Goal: Task Accomplishment & Management: Manage account settings

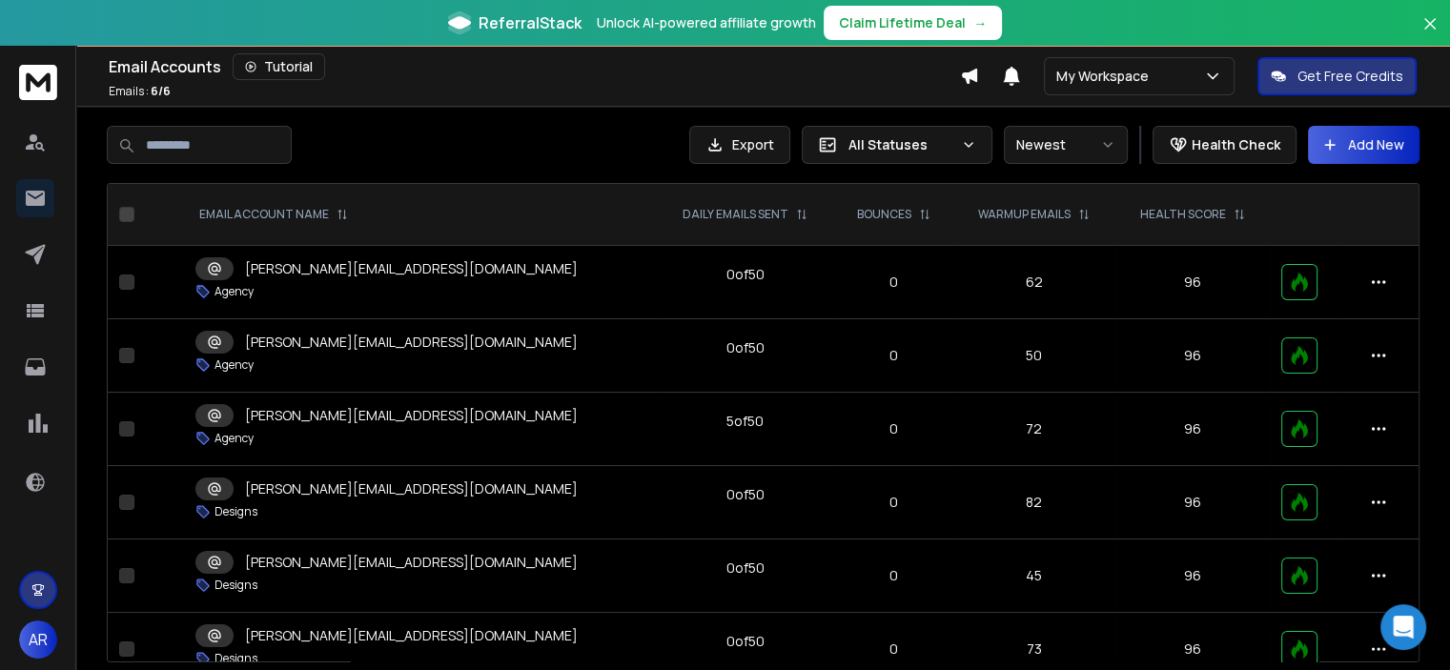
scroll to position [37, 0]
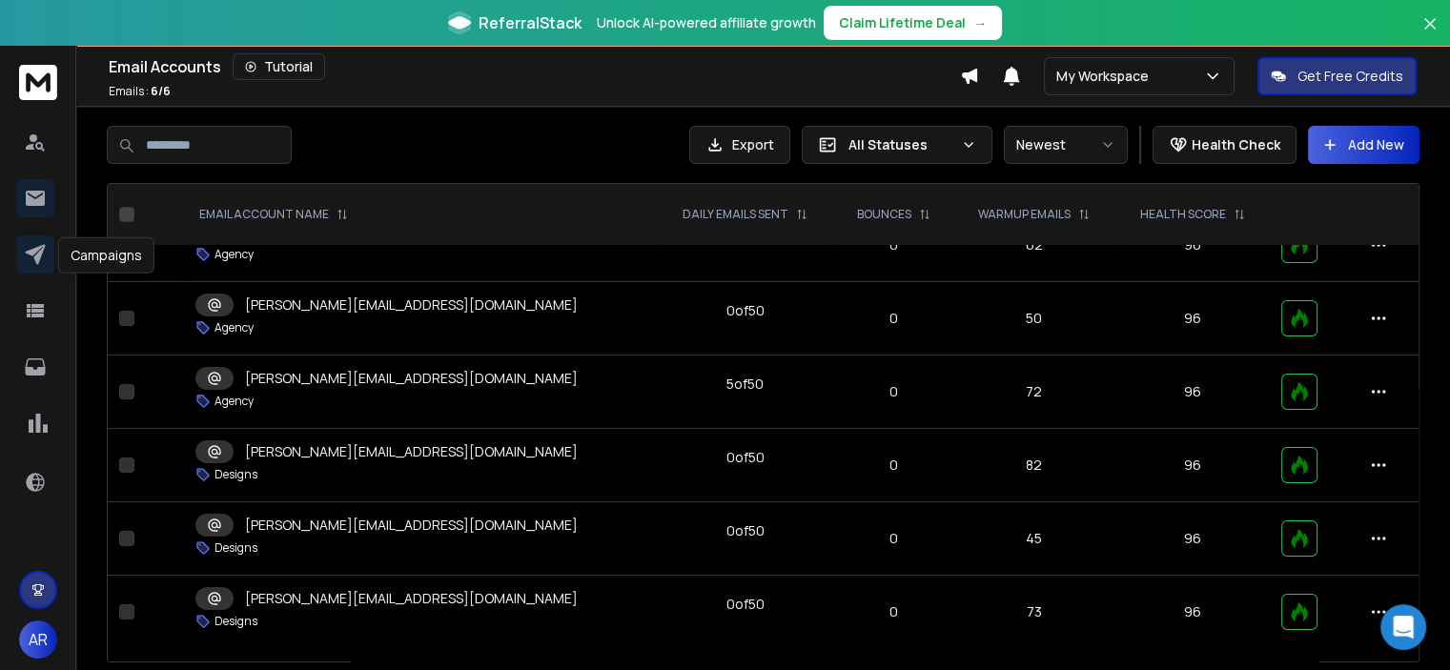
click at [32, 259] on icon at bounding box center [35, 254] width 23 height 23
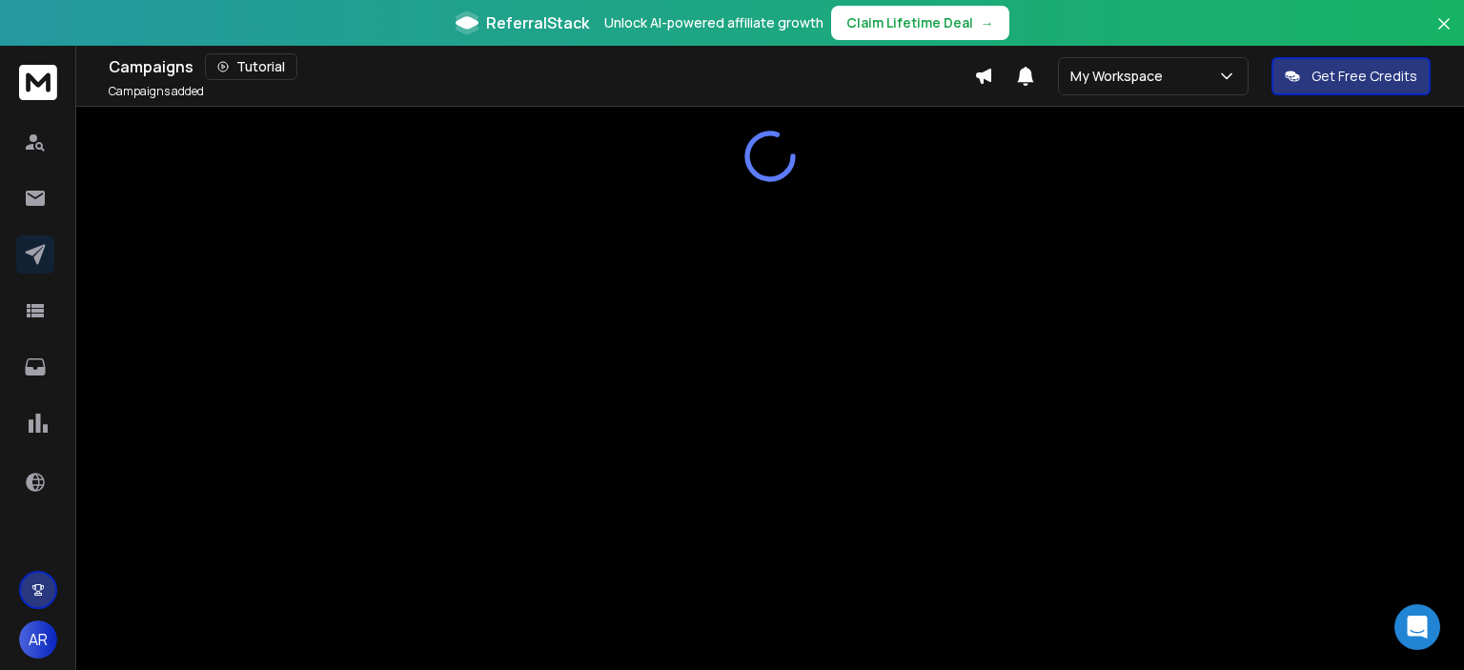
click at [1436, 30] on icon "Close banner" at bounding box center [1443, 23] width 17 height 17
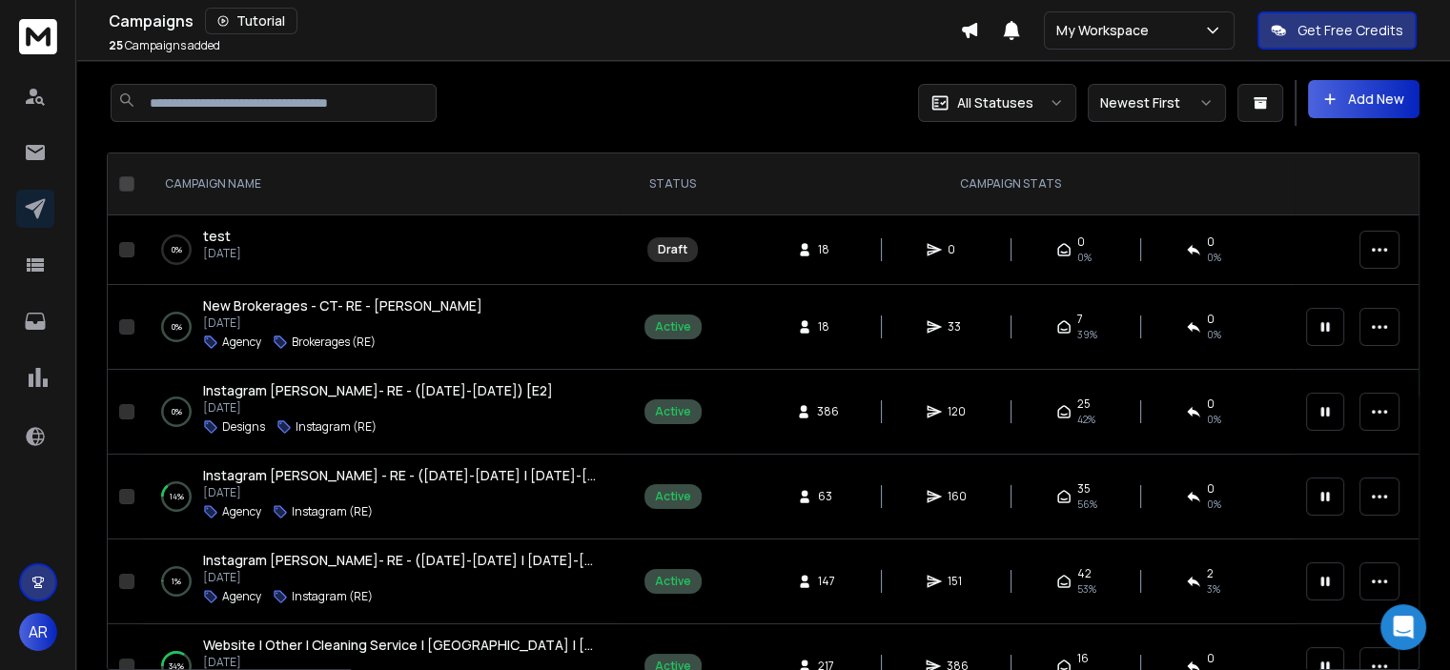
click at [660, 104] on div at bounding box center [435, 103] width 657 height 46
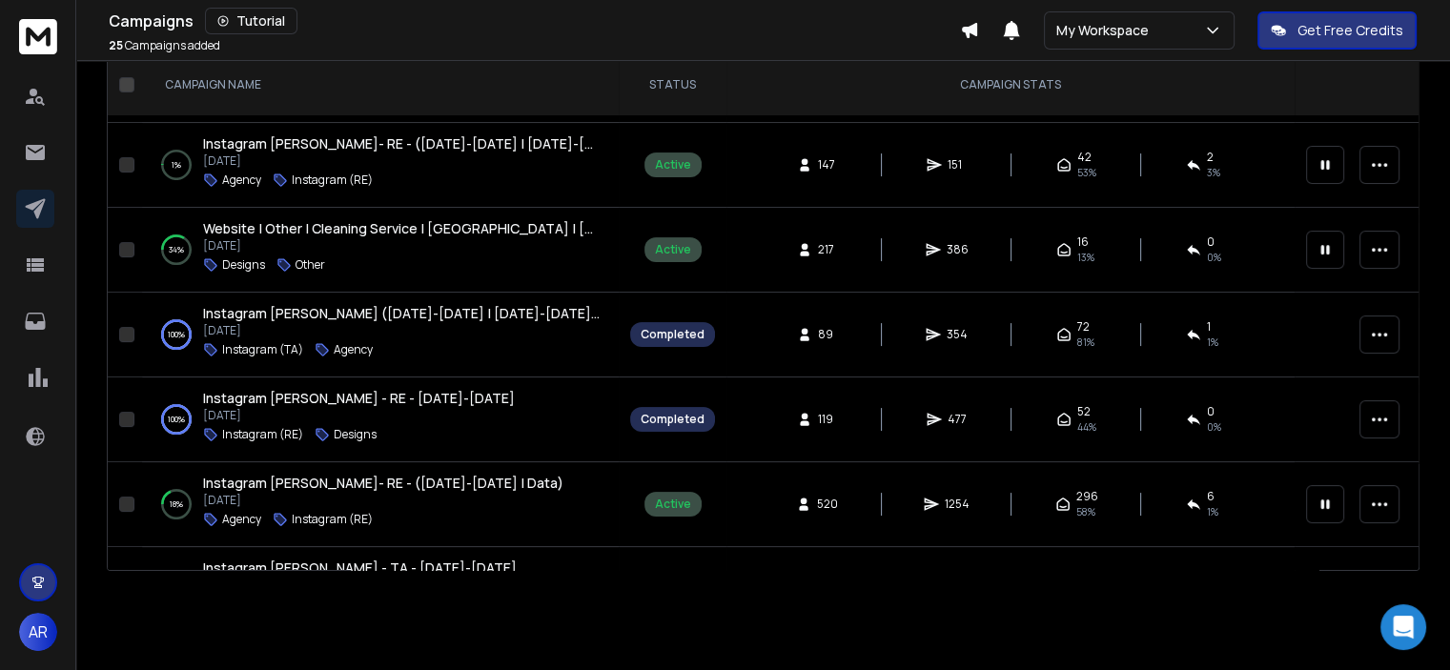
scroll to position [477, 0]
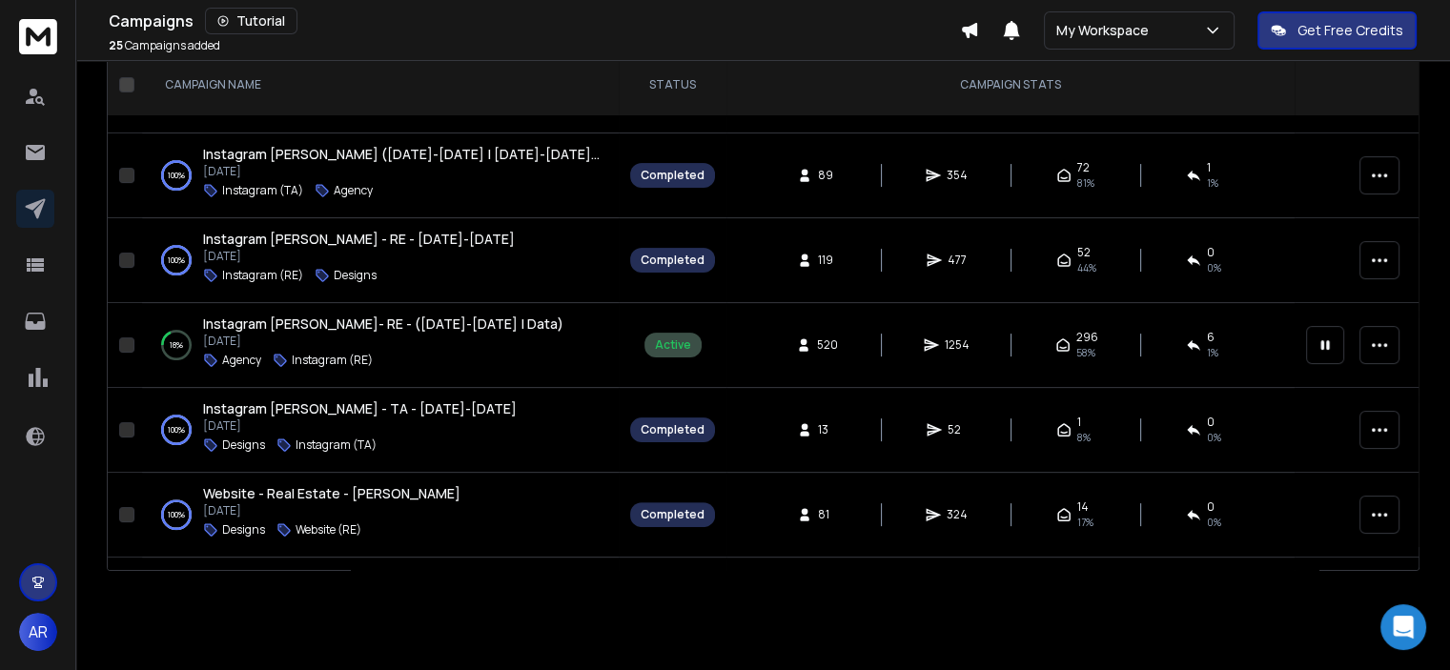
click at [522, 503] on div "100 % Website - Real Estate - [PERSON_NAME] [DATE] Designs Website (RE)" at bounding box center [380, 514] width 438 height 61
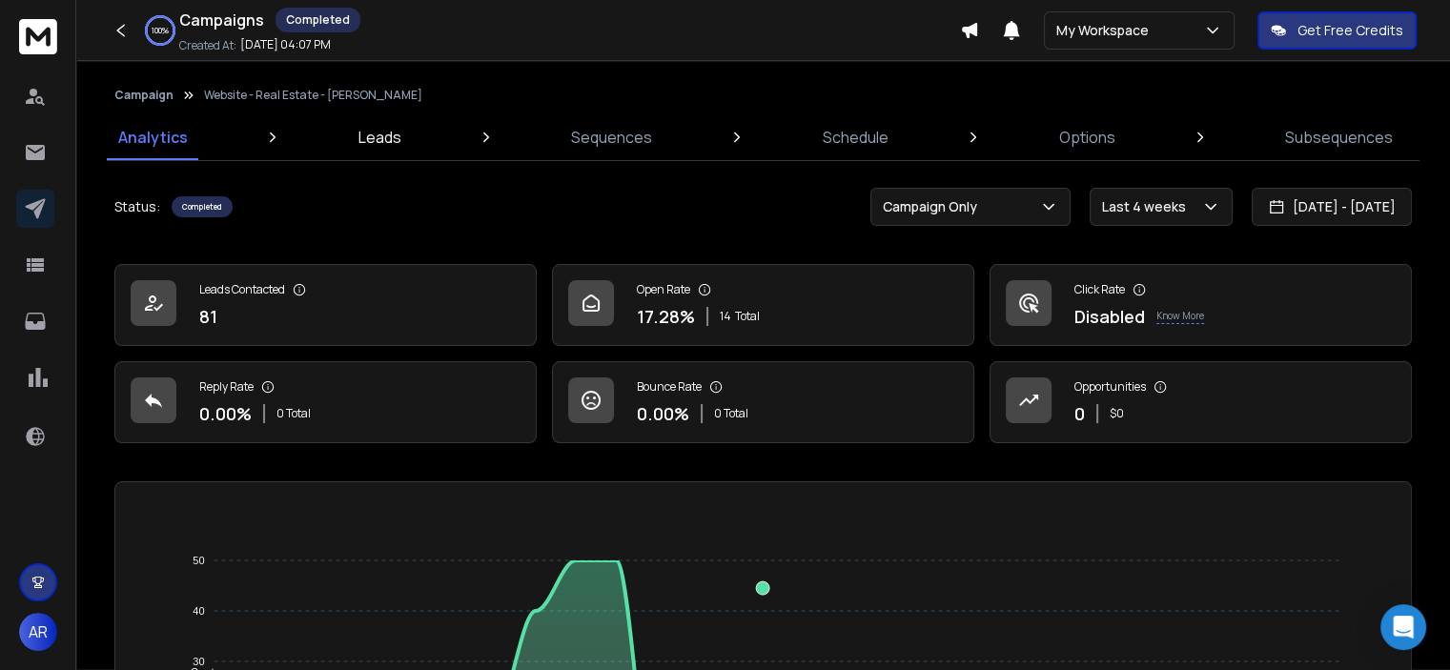
click at [393, 127] on p "Leads" at bounding box center [379, 137] width 43 height 23
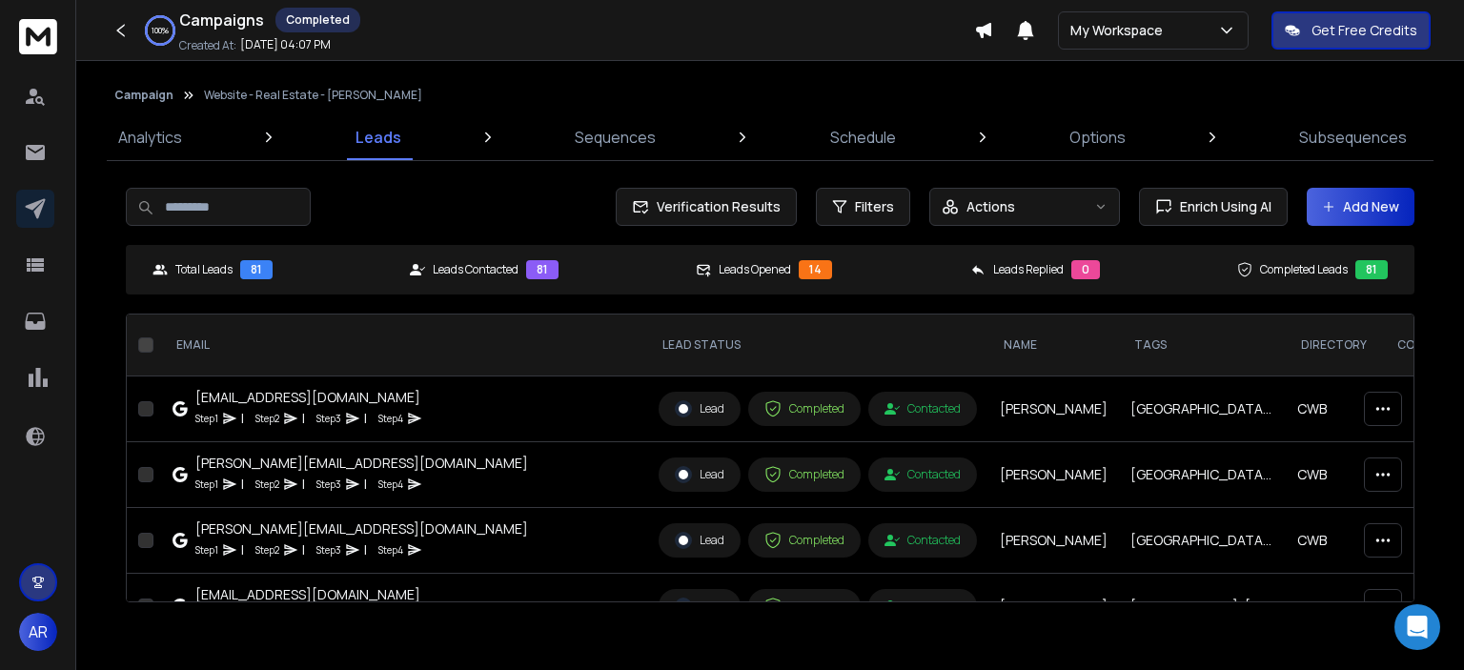
click at [1119, 394] on td "[GEOGRAPHIC_DATA], [GEOGRAPHIC_DATA]" at bounding box center [1202, 409] width 167 height 66
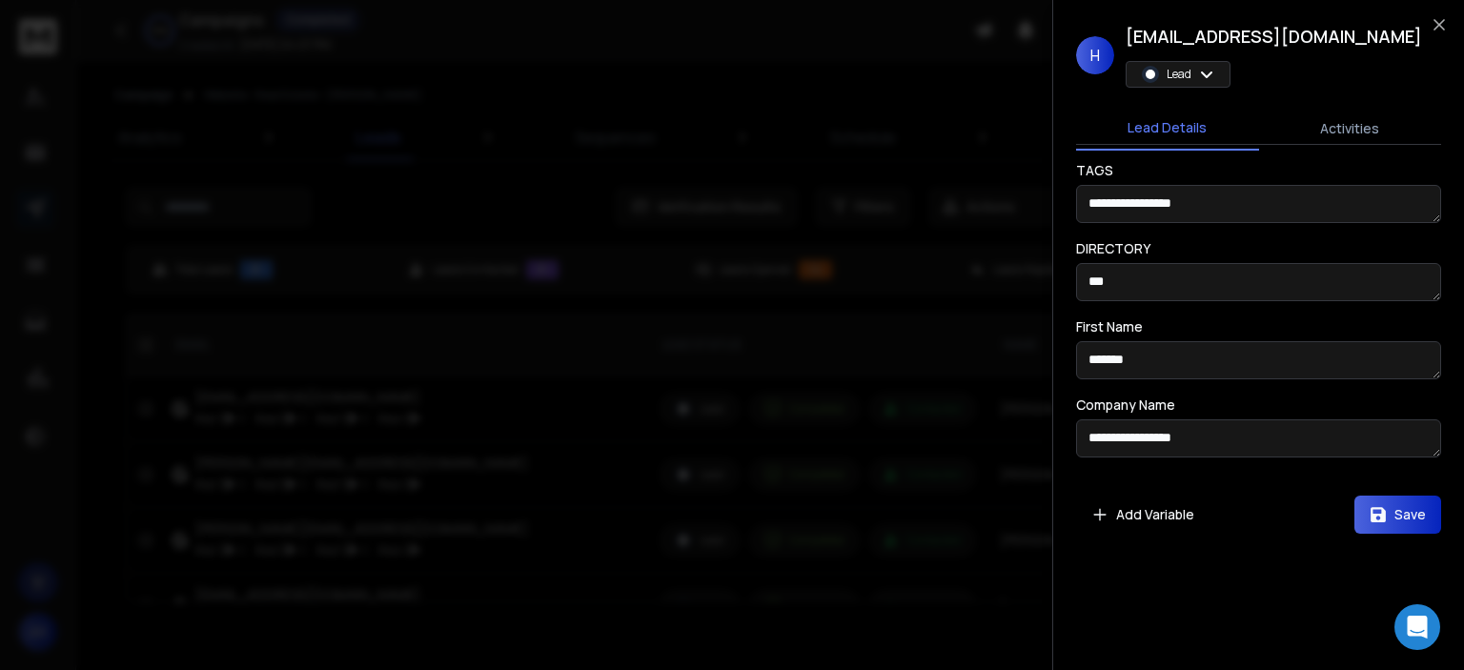
click at [1130, 204] on textarea "**********" at bounding box center [1258, 204] width 365 height 38
click at [830, 220] on div at bounding box center [732, 335] width 1464 height 670
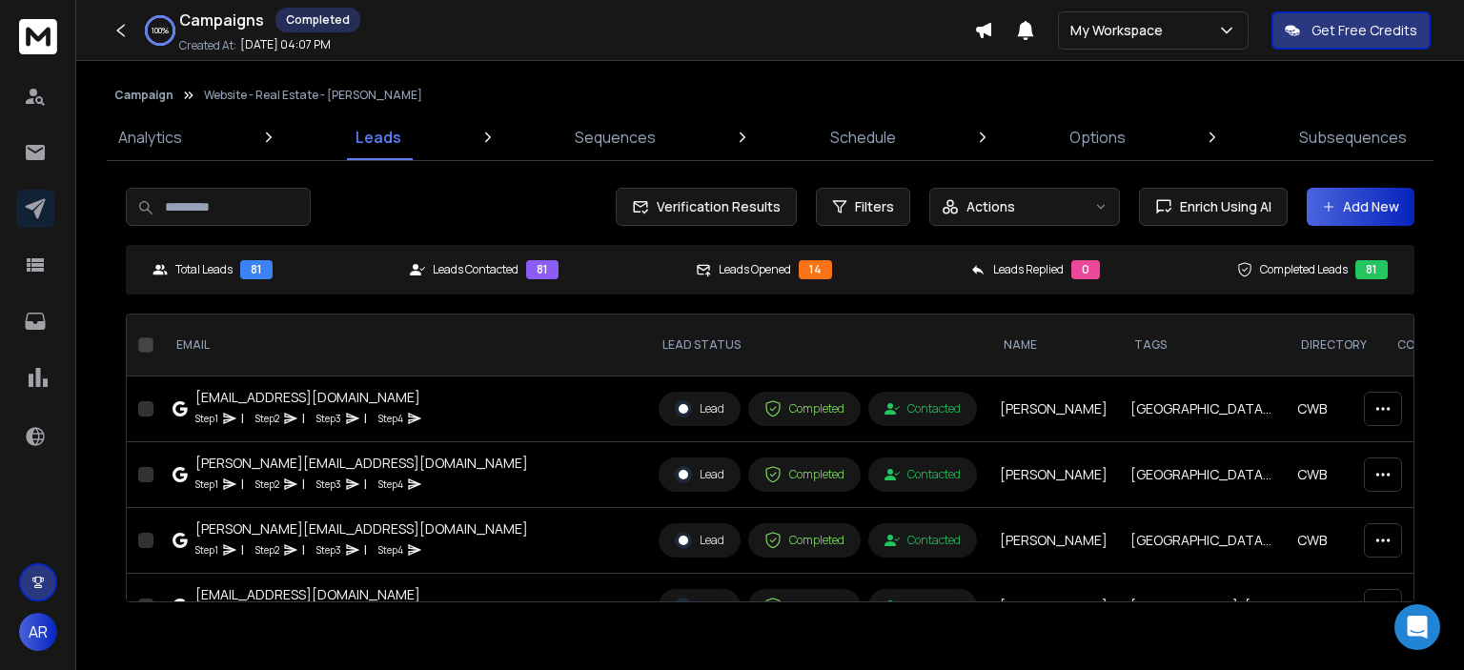
click at [1380, 210] on button "Add New" at bounding box center [1361, 207] width 108 height 38
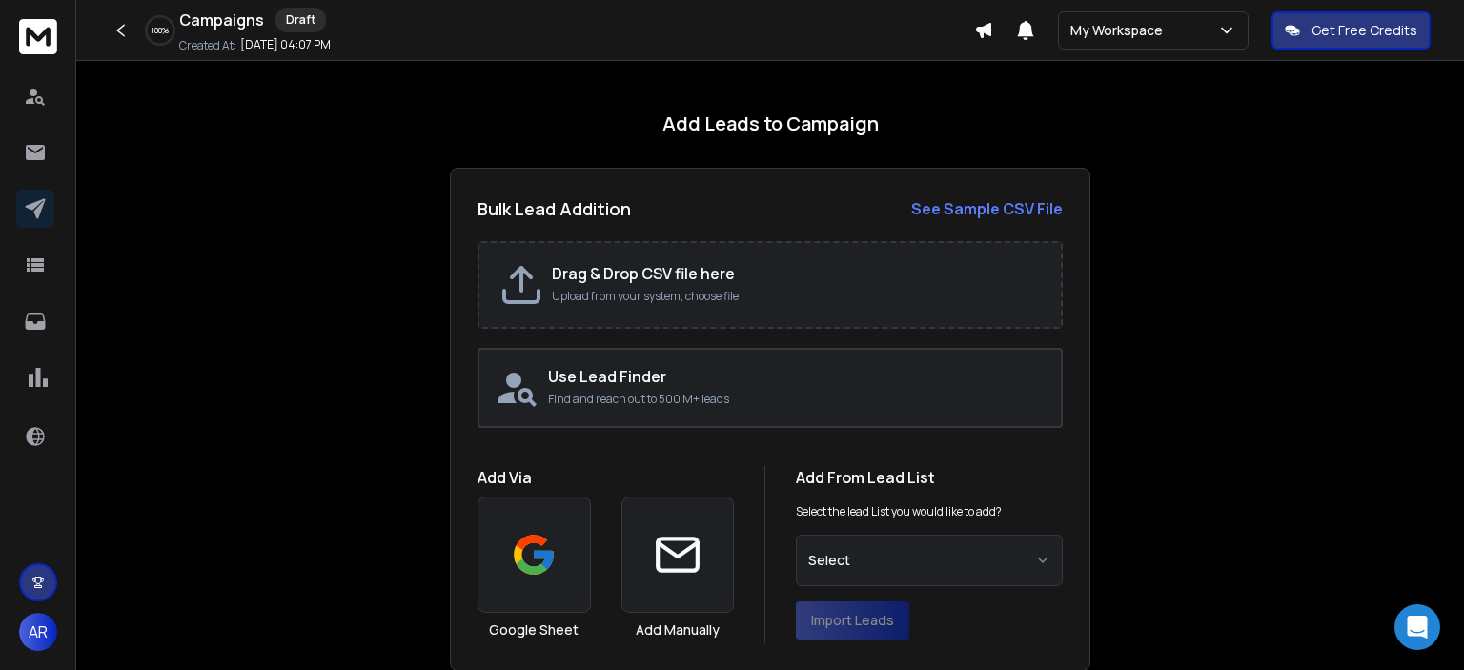
click at [696, 274] on h2 "Drag & Drop CSV file here" at bounding box center [797, 273] width 490 height 23
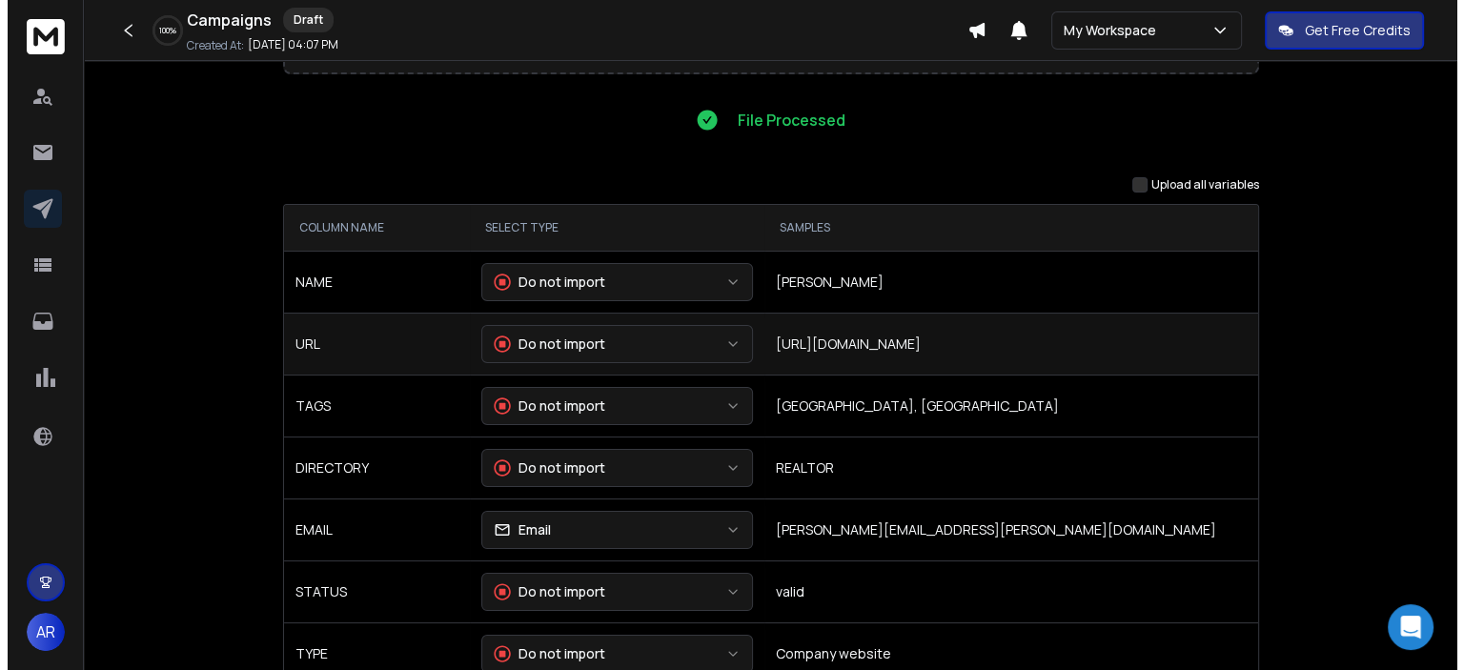
scroll to position [317, 0]
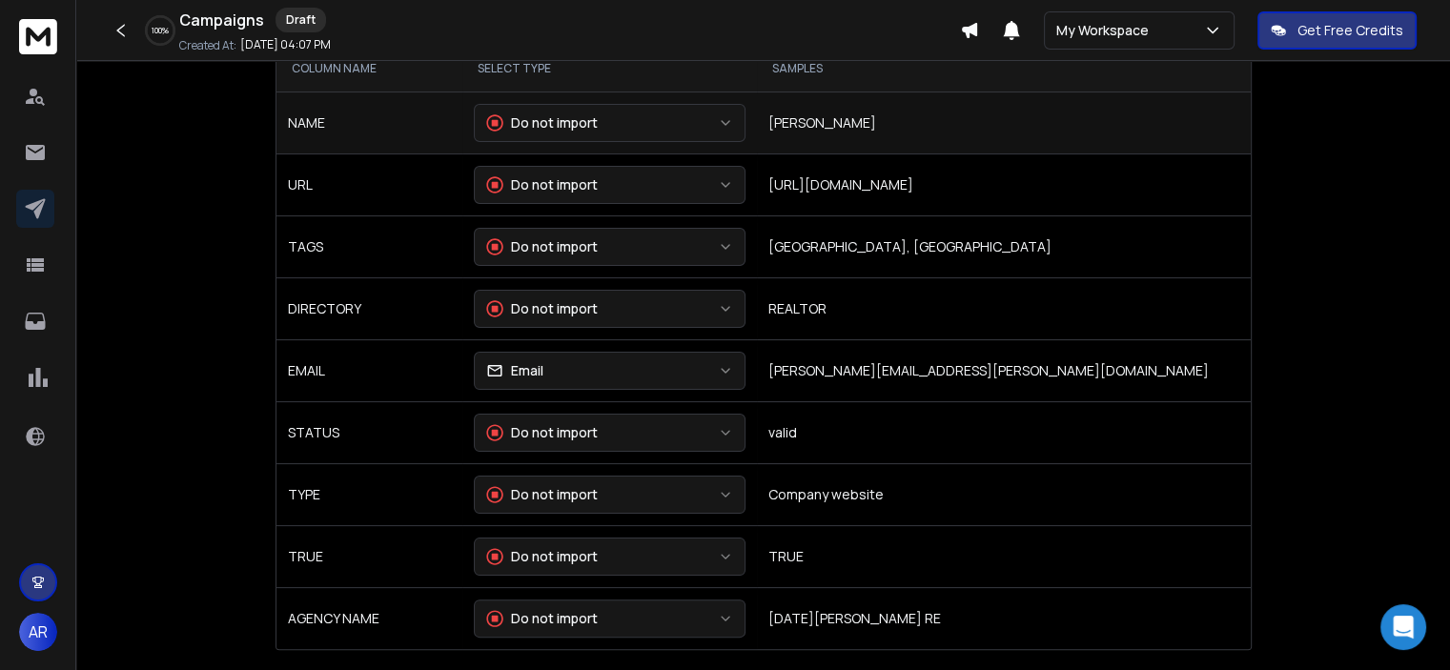
click at [592, 124] on div "Do not import" at bounding box center [542, 122] width 112 height 19
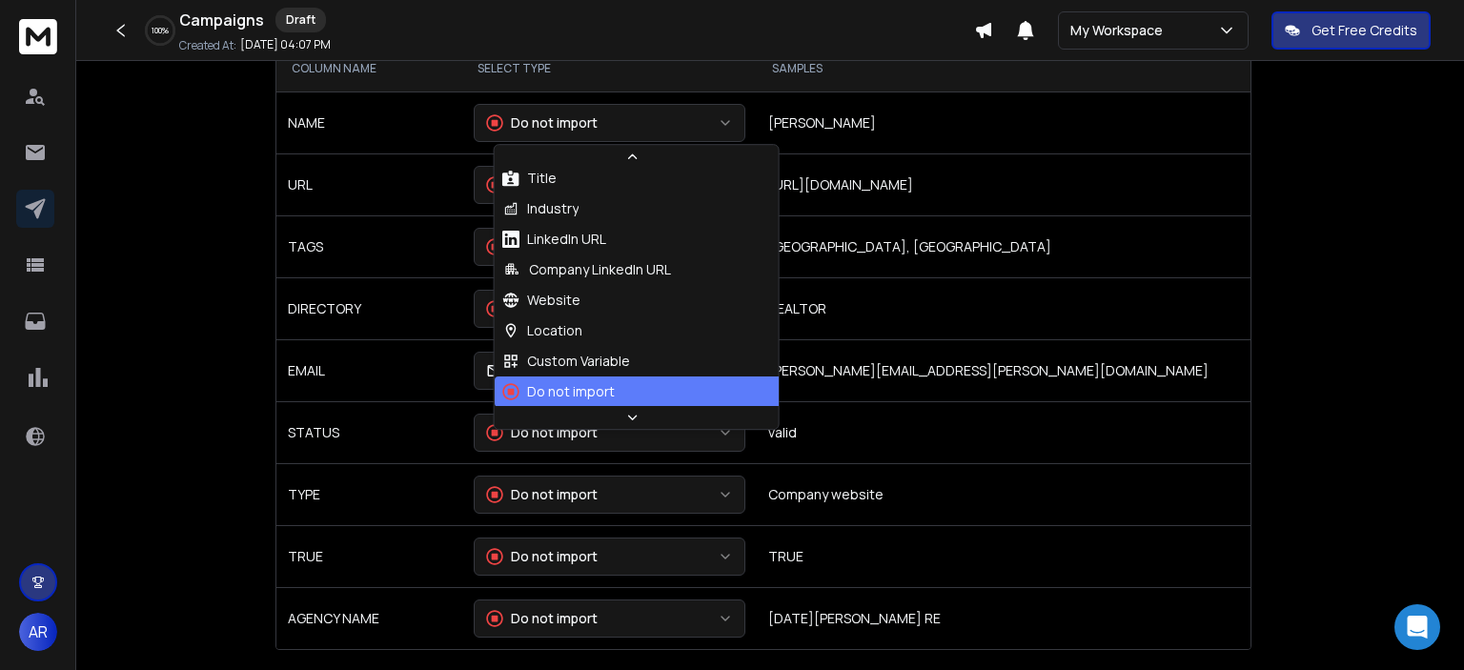
scroll to position [0, 0]
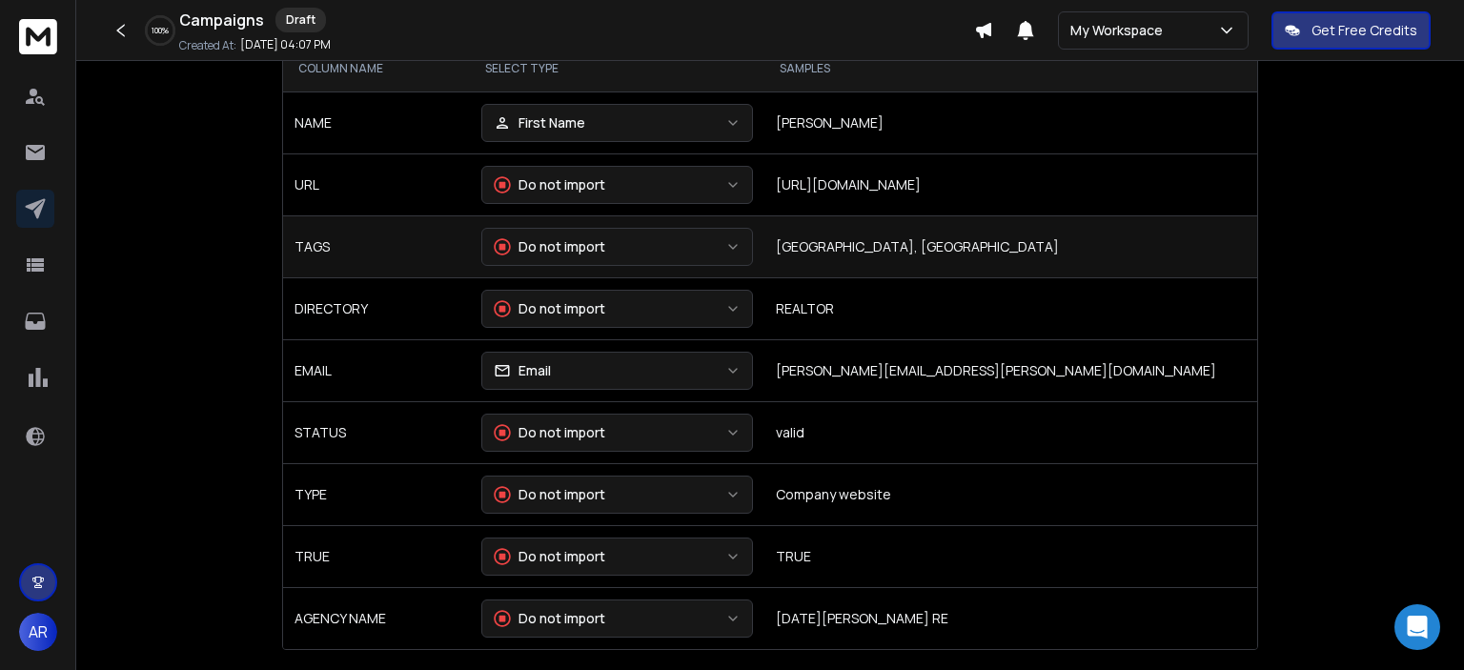
click at [559, 251] on div "Do not import" at bounding box center [550, 246] width 112 height 19
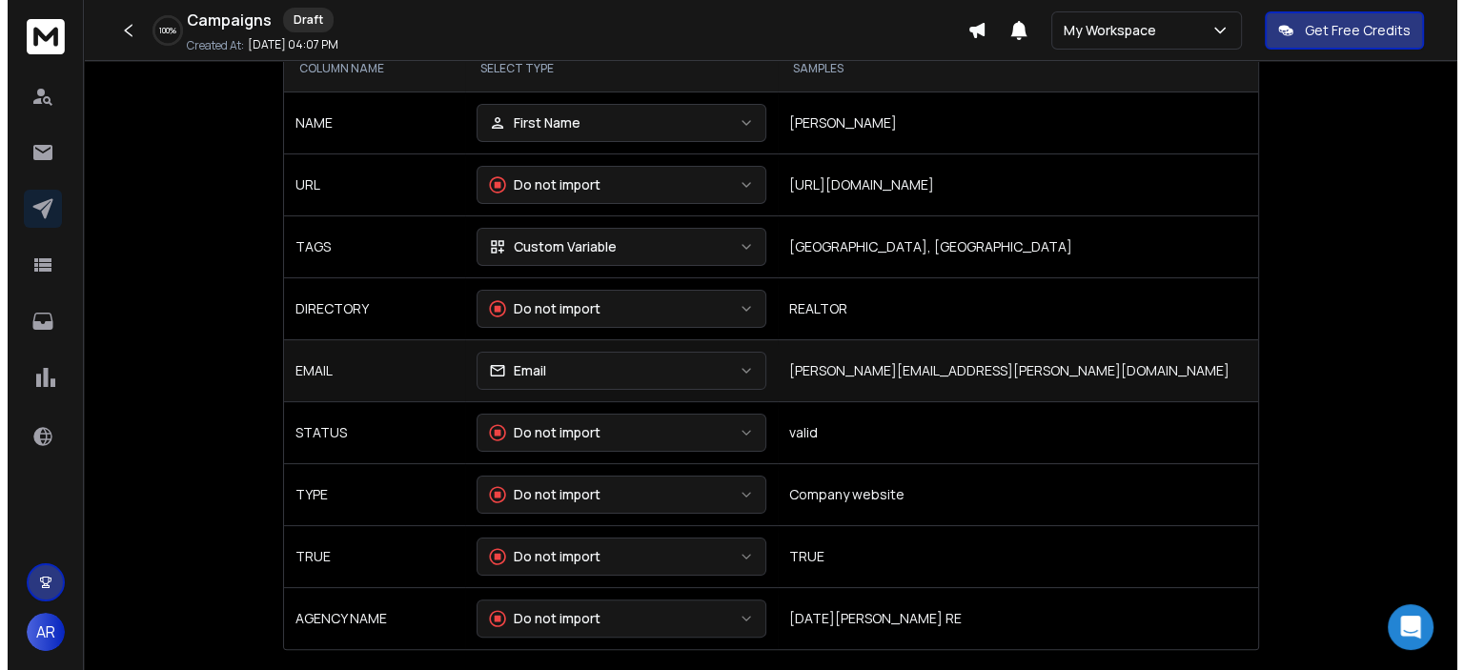
scroll to position [477, 0]
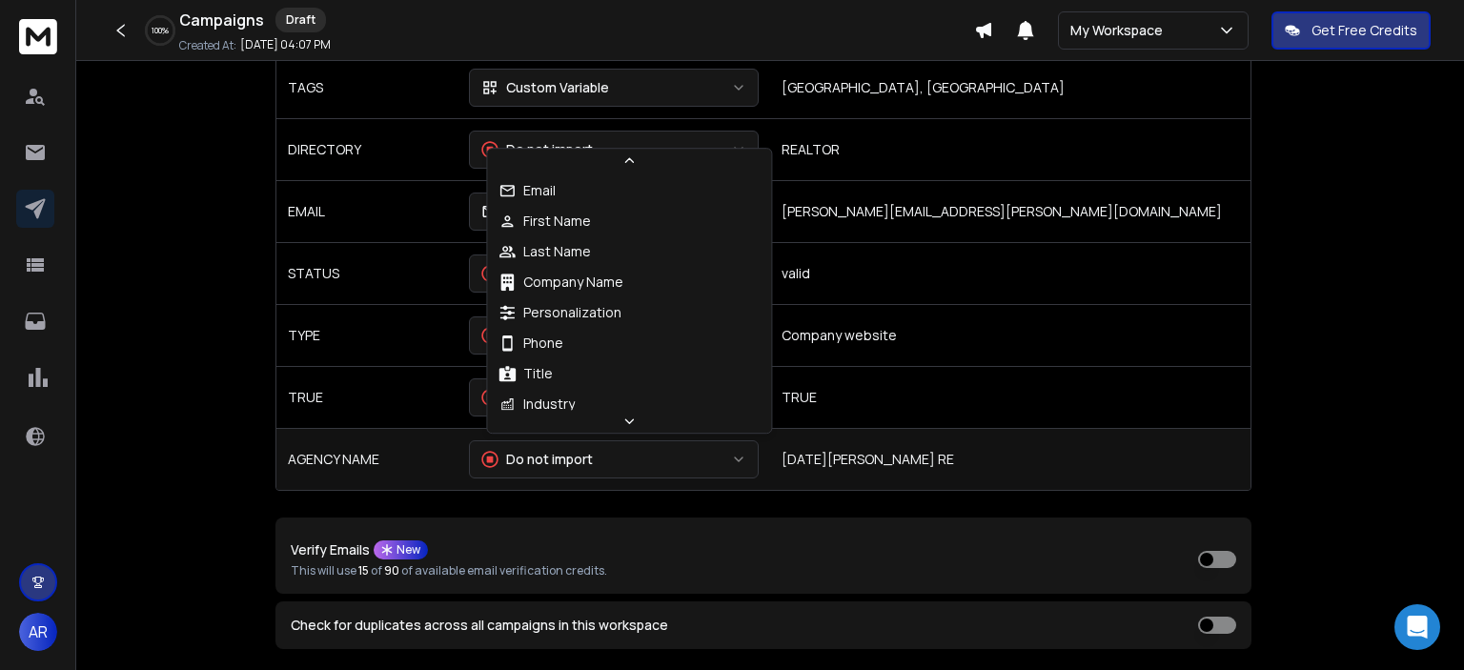
click at [660, 460] on button "Do not import" at bounding box center [614, 459] width 290 height 38
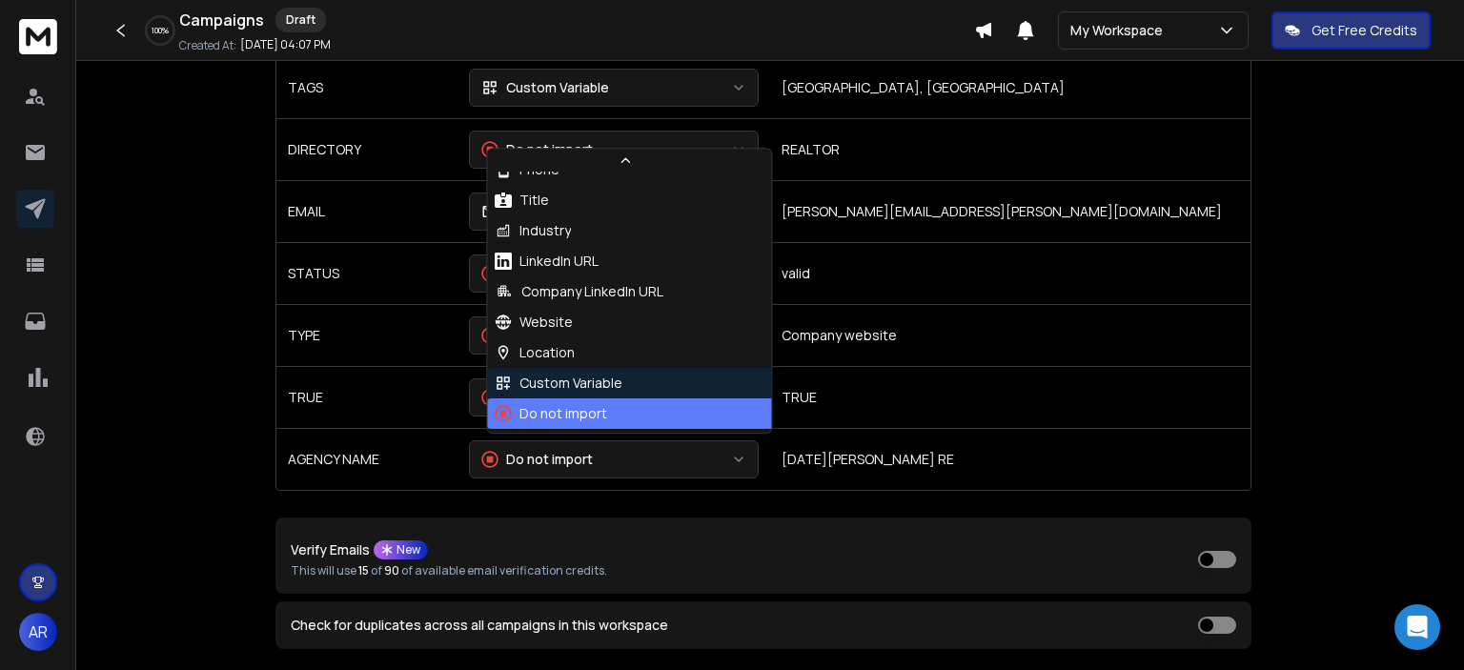
scroll to position [173, 0]
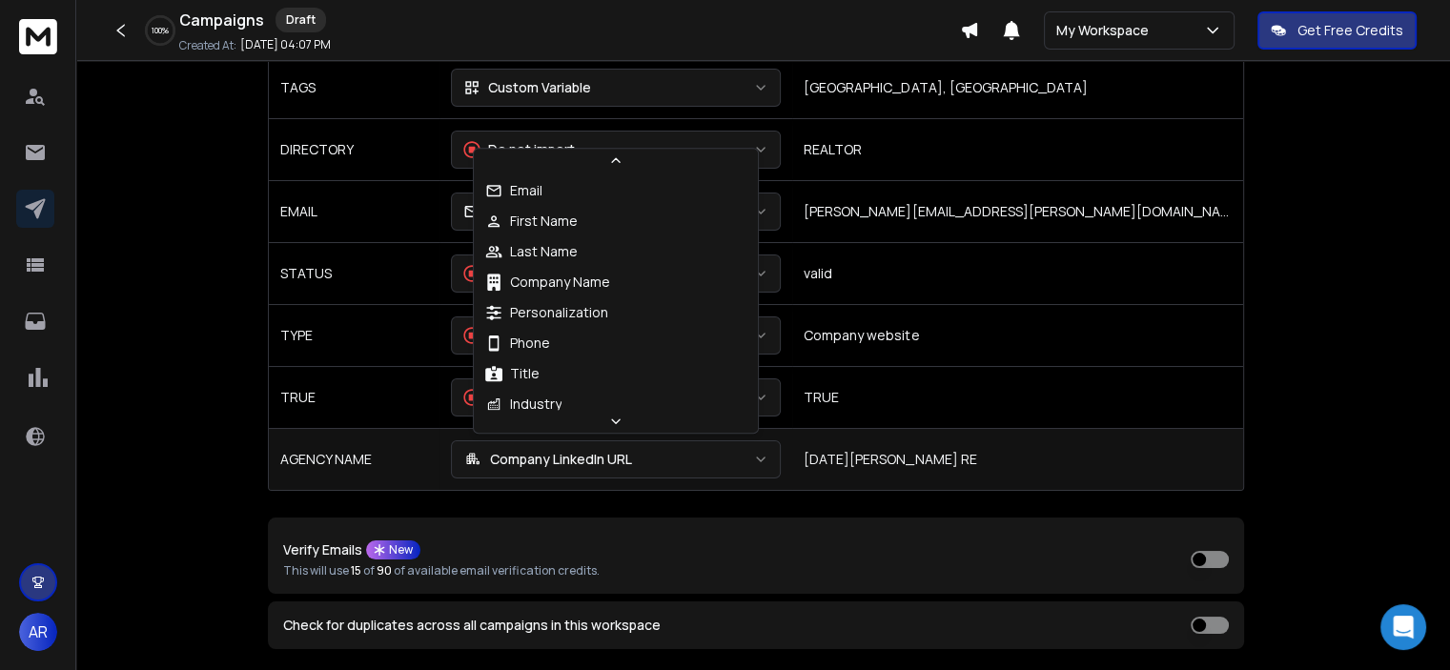
click at [632, 450] on div "Company LinkedIn URL" at bounding box center [547, 459] width 169 height 19
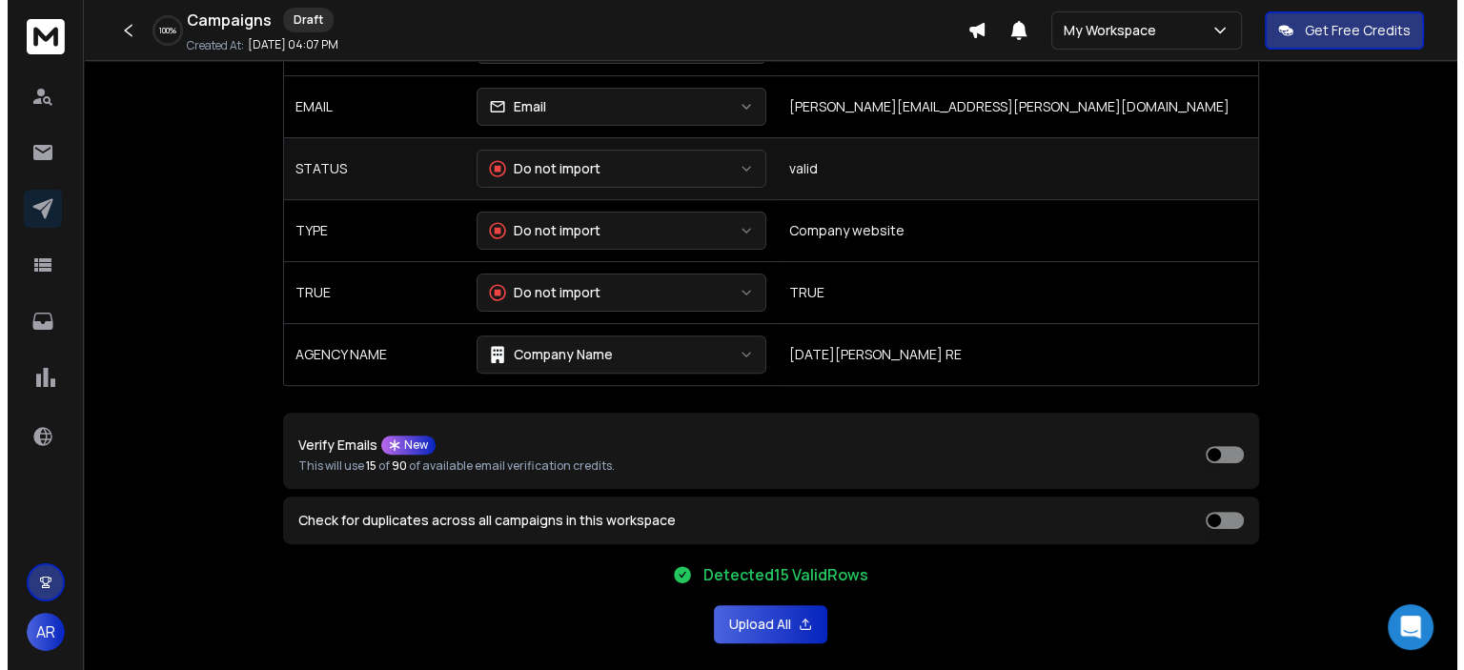
scroll to position [263, 0]
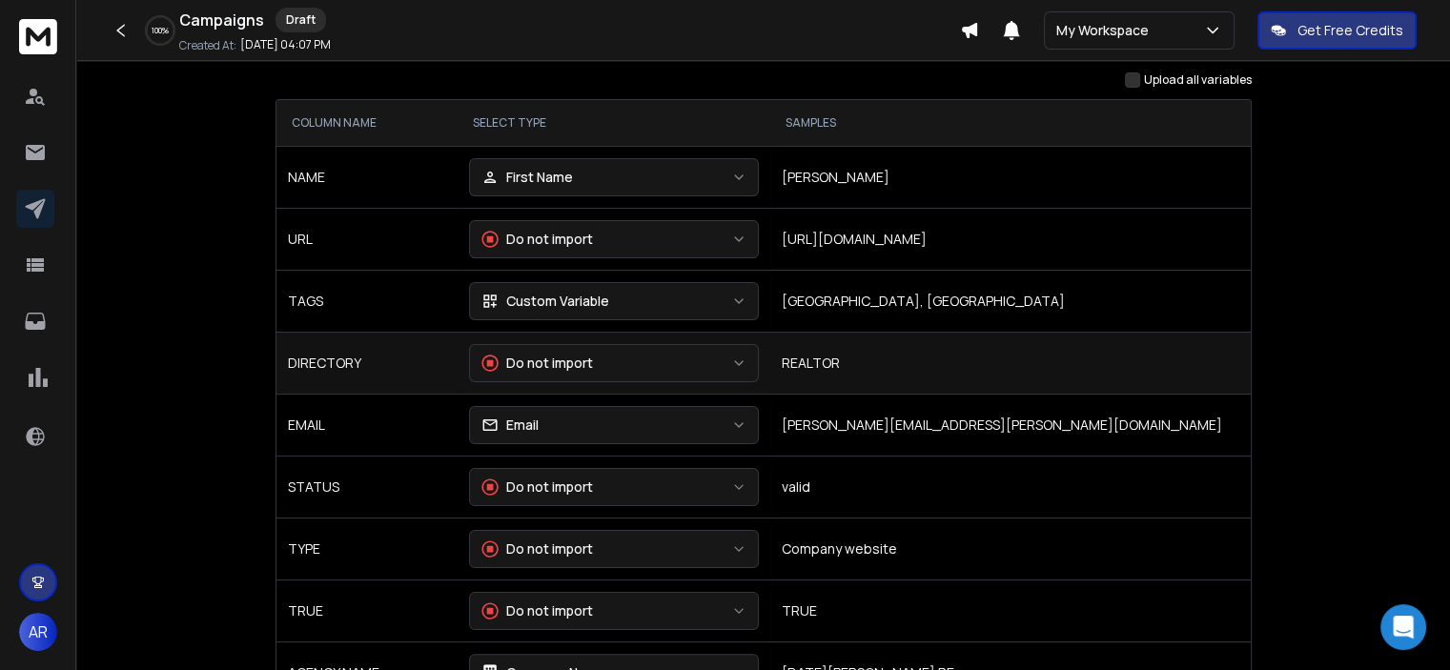
click at [586, 371] on button "Do not import" at bounding box center [614, 363] width 290 height 38
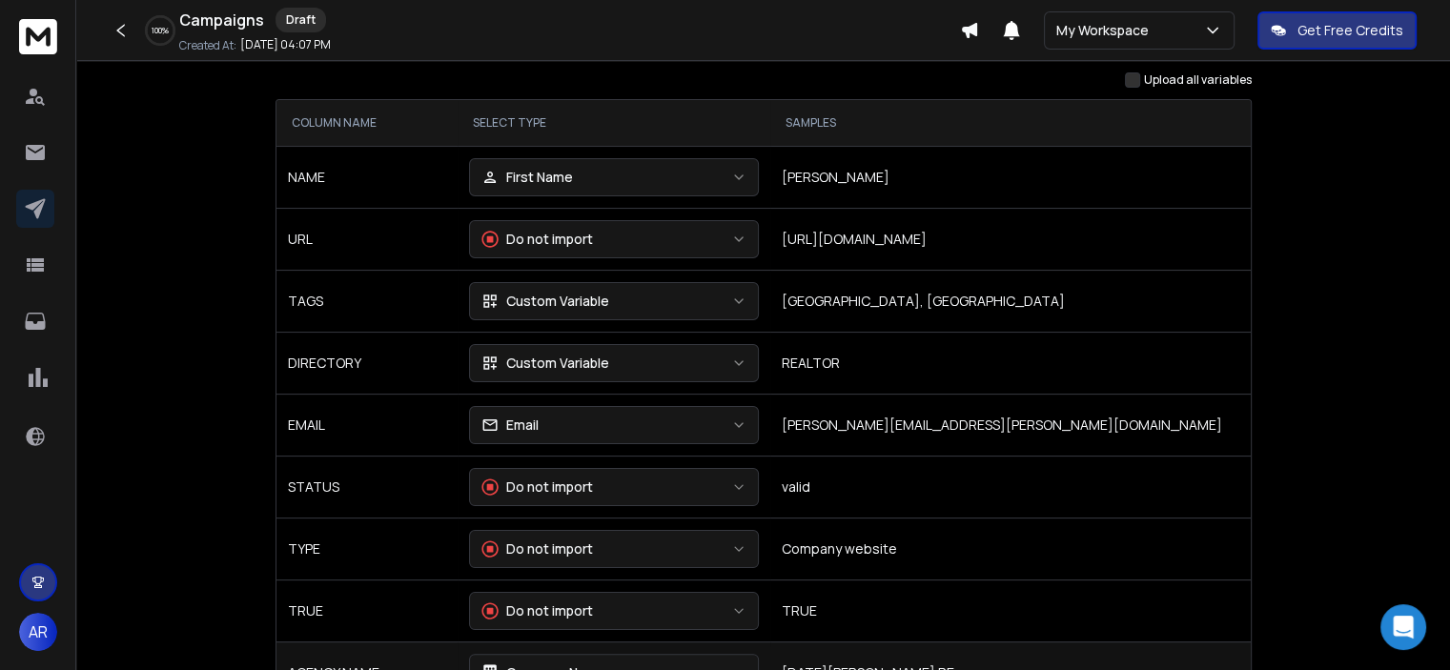
scroll to position [581, 0]
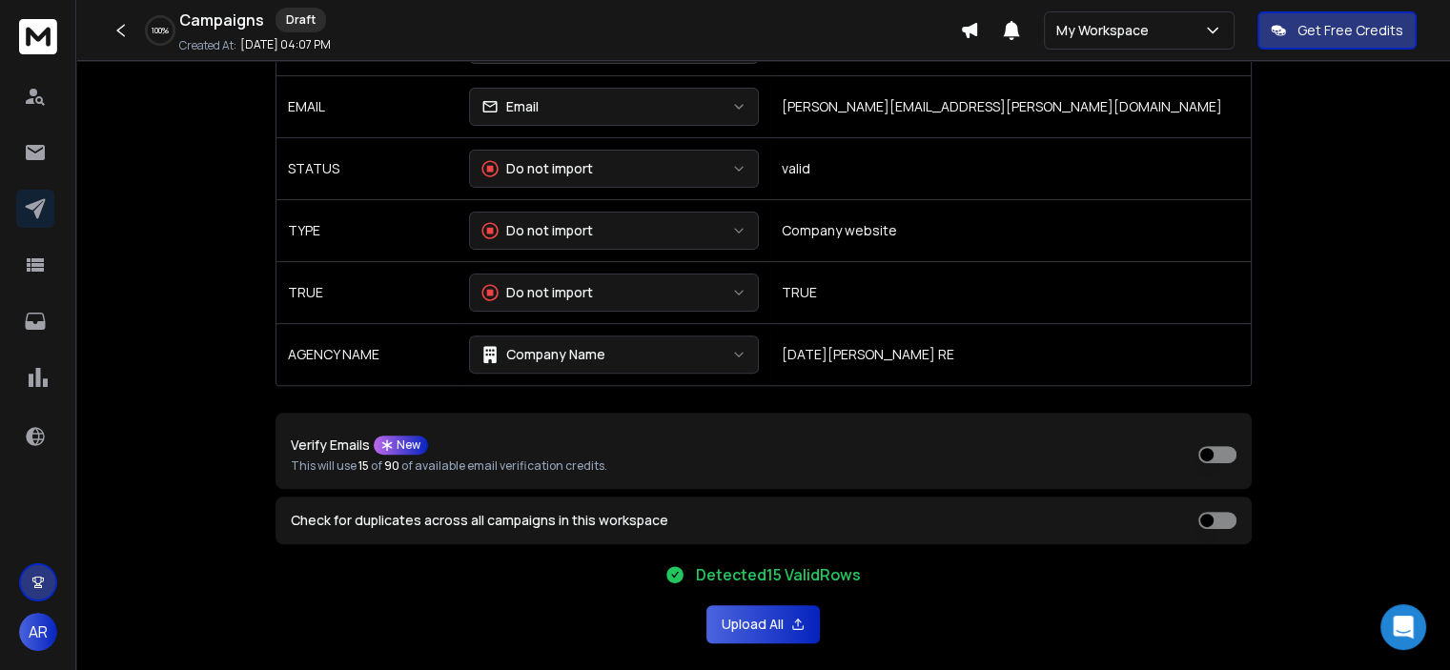
click at [762, 628] on button "Upload All" at bounding box center [762, 624] width 113 height 38
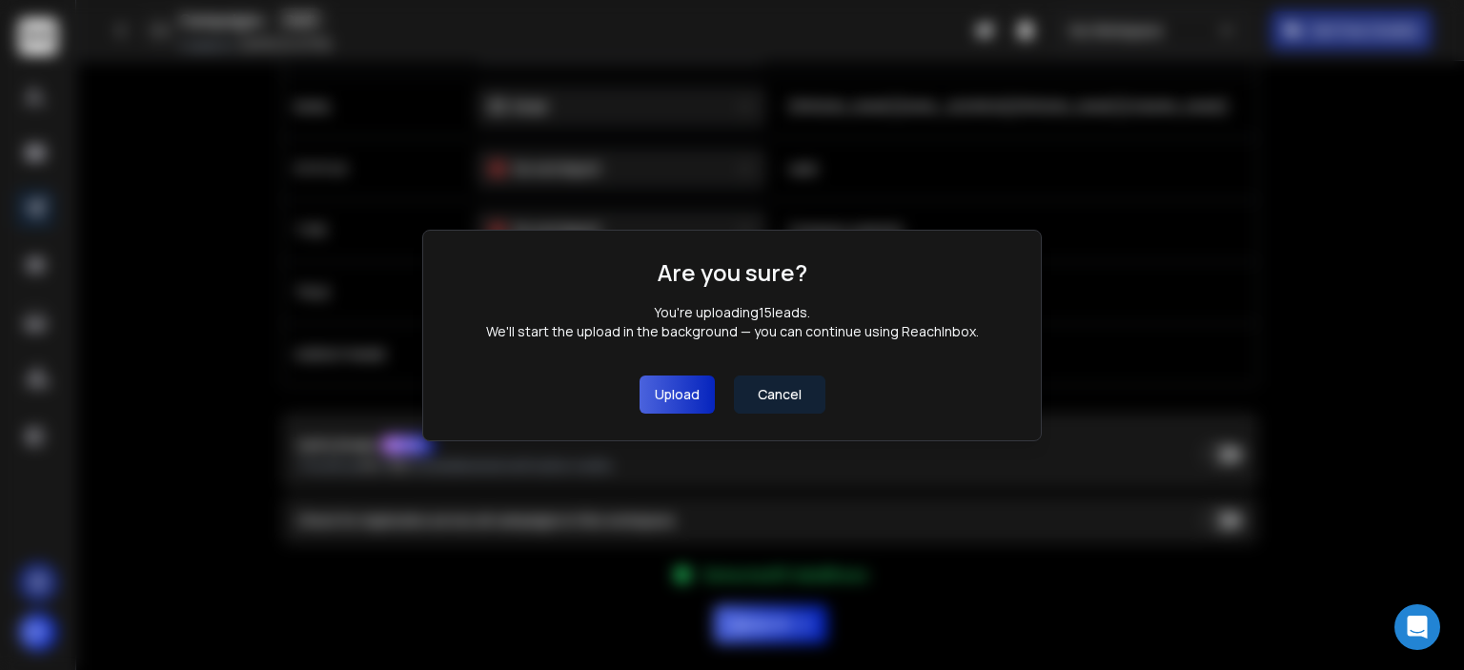
click at [673, 402] on button "Upload" at bounding box center [677, 395] width 75 height 38
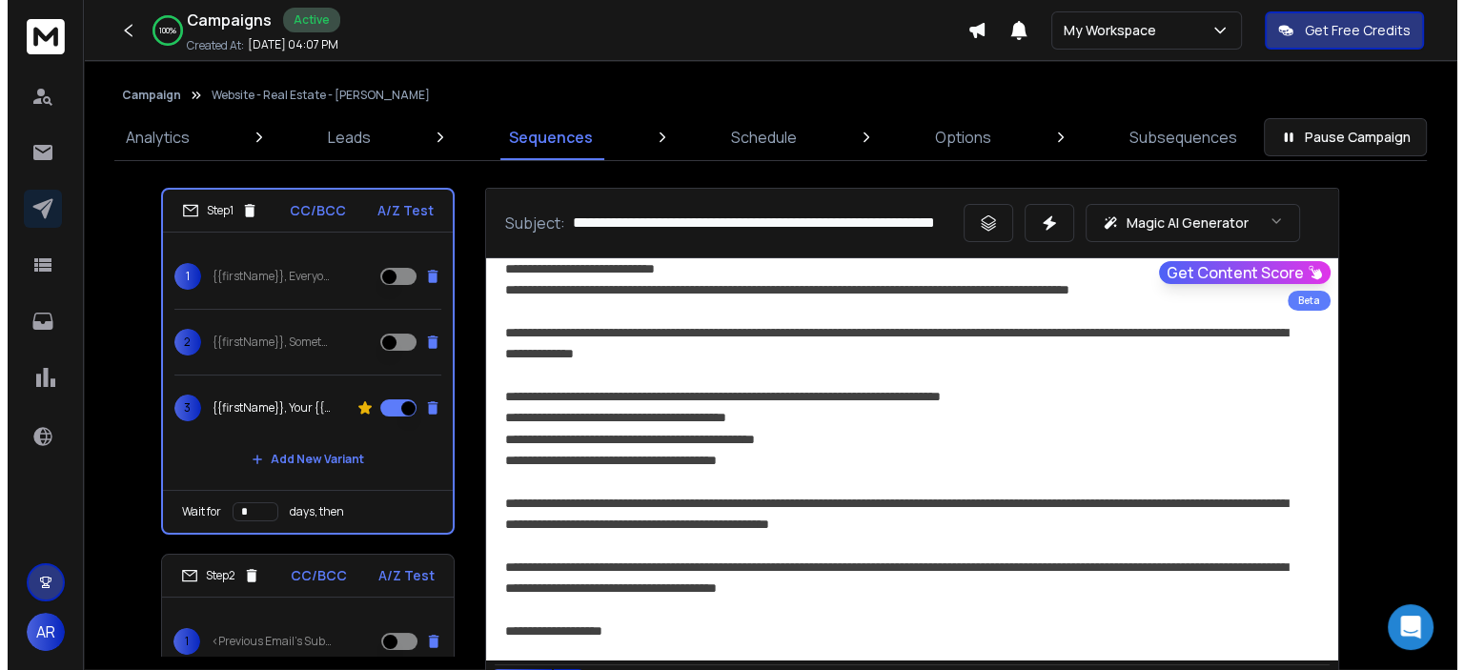
scroll to position [71, 0]
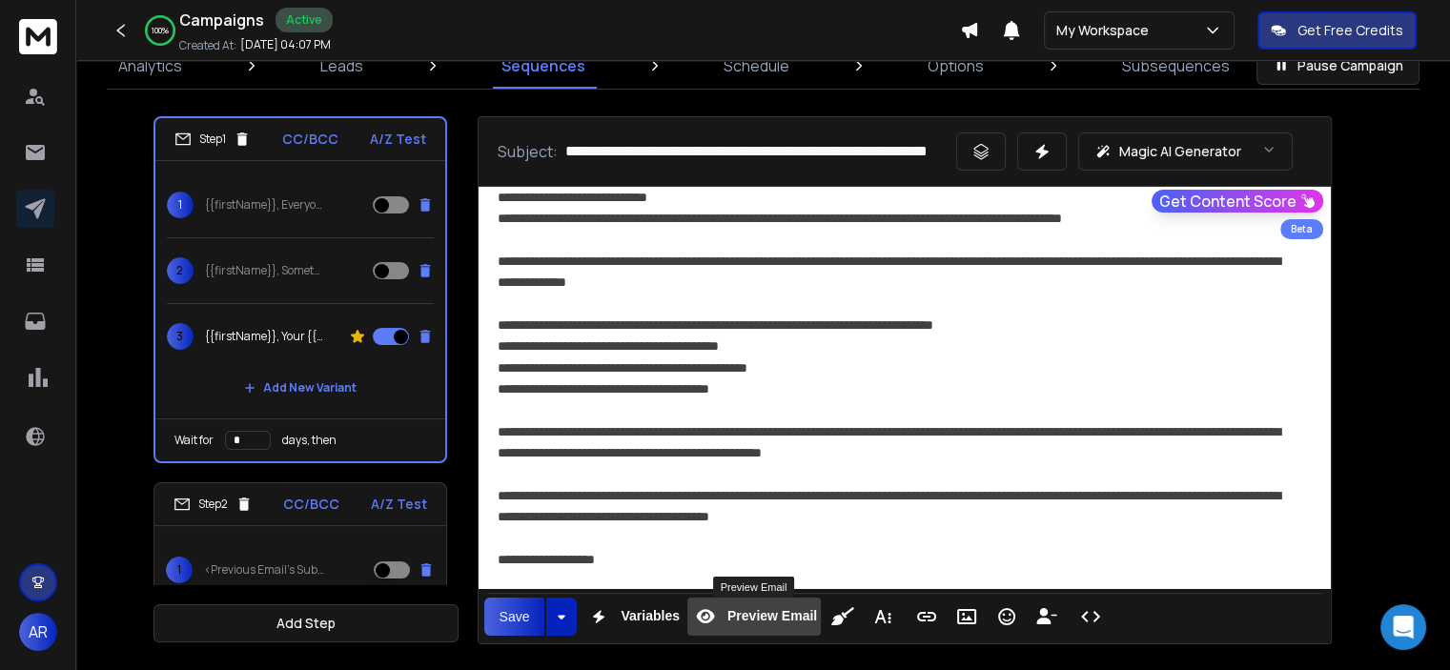
click at [780, 611] on span "Preview Email" at bounding box center [771, 616] width 97 height 16
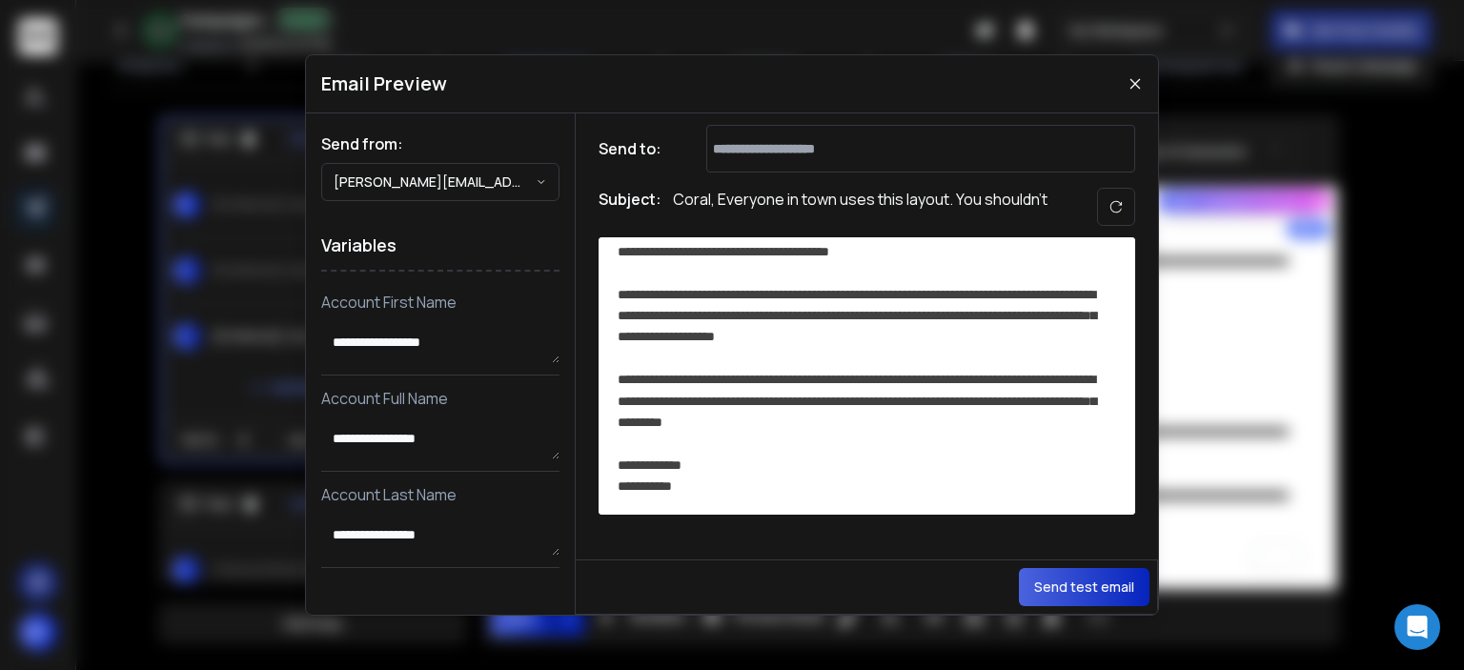
scroll to position [0, 0]
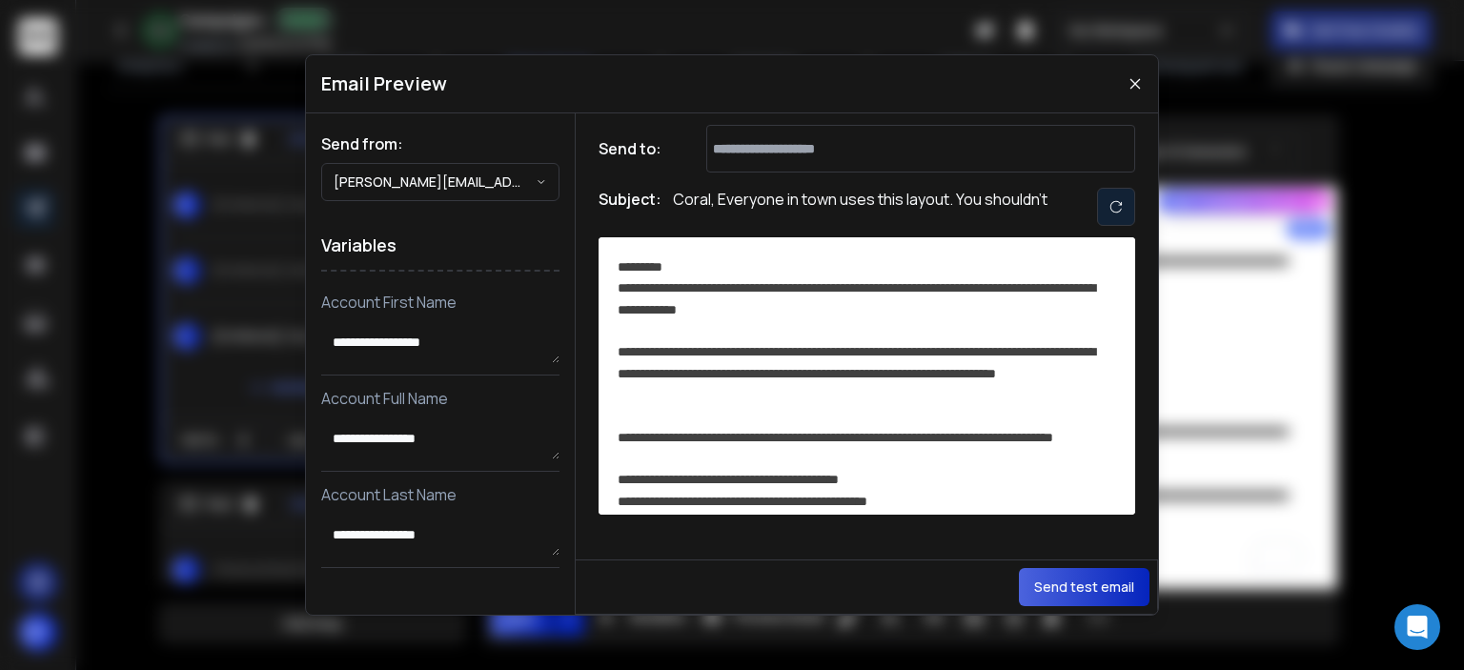
click at [1113, 205] on icon at bounding box center [1115, 206] width 13 height 13
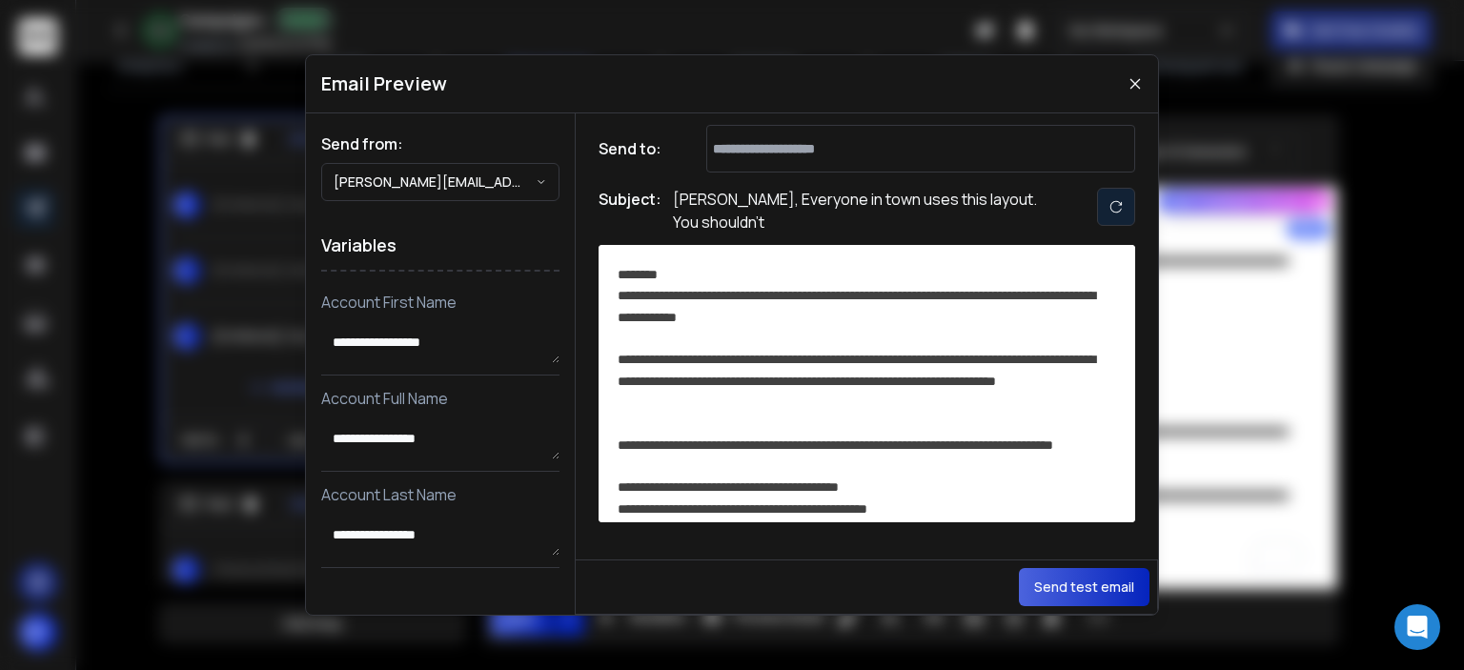
click at [1113, 205] on icon at bounding box center [1115, 206] width 13 height 13
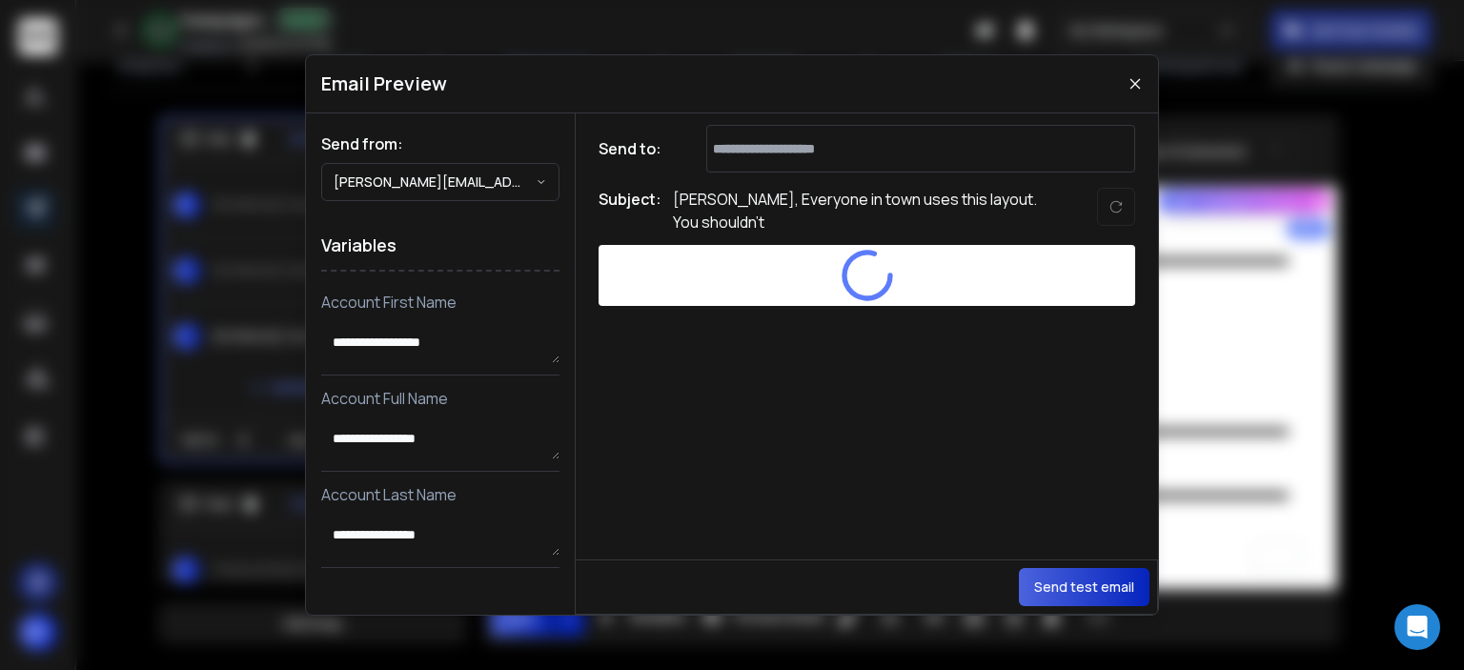
click at [1113, 205] on div "Subject: [PERSON_NAME], Everyone in town uses this layout. You shouldn’t" at bounding box center [867, 211] width 537 height 46
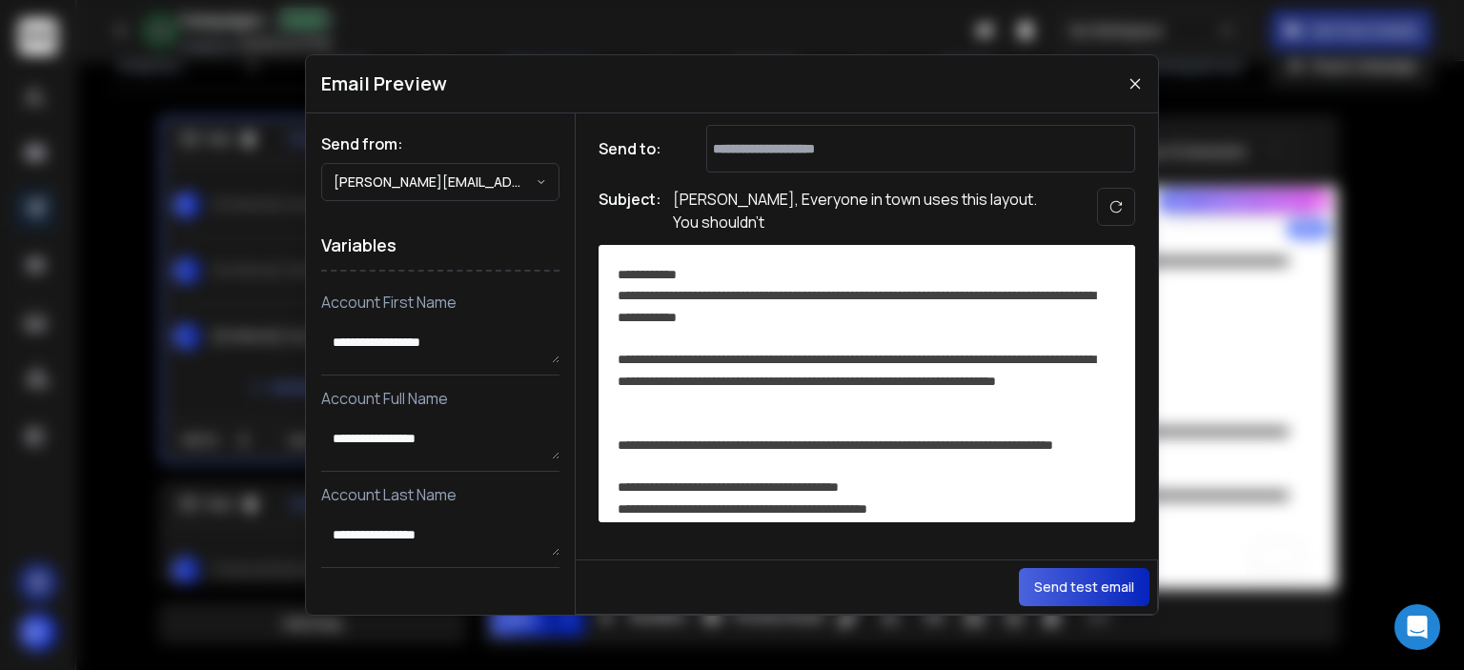
click at [433, 348] on textarea "******" at bounding box center [440, 344] width 238 height 38
click at [436, 418] on div "**********" at bounding box center [440, 429] width 238 height 85
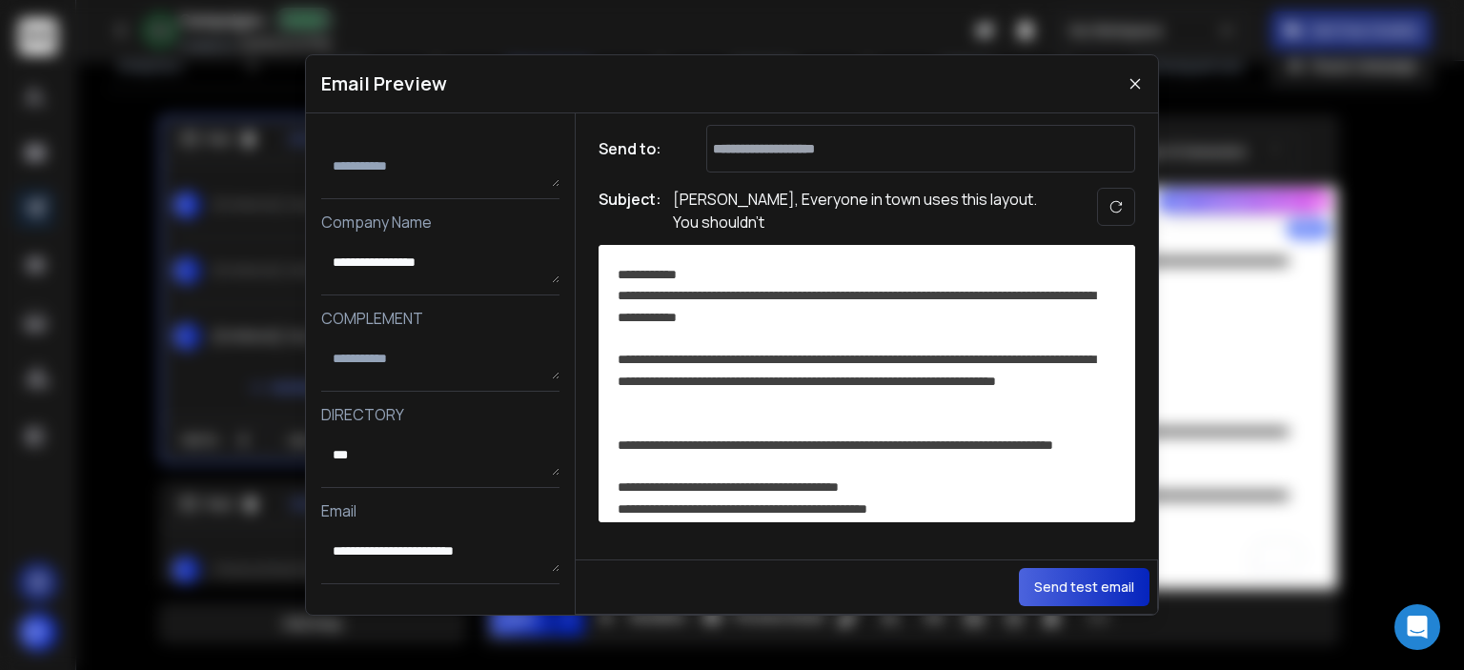
click at [1103, 184] on div "**********" at bounding box center [867, 318] width 582 height 410
click at [1123, 208] on button at bounding box center [1116, 207] width 38 height 38
click at [1103, 194] on button at bounding box center [1116, 207] width 38 height 38
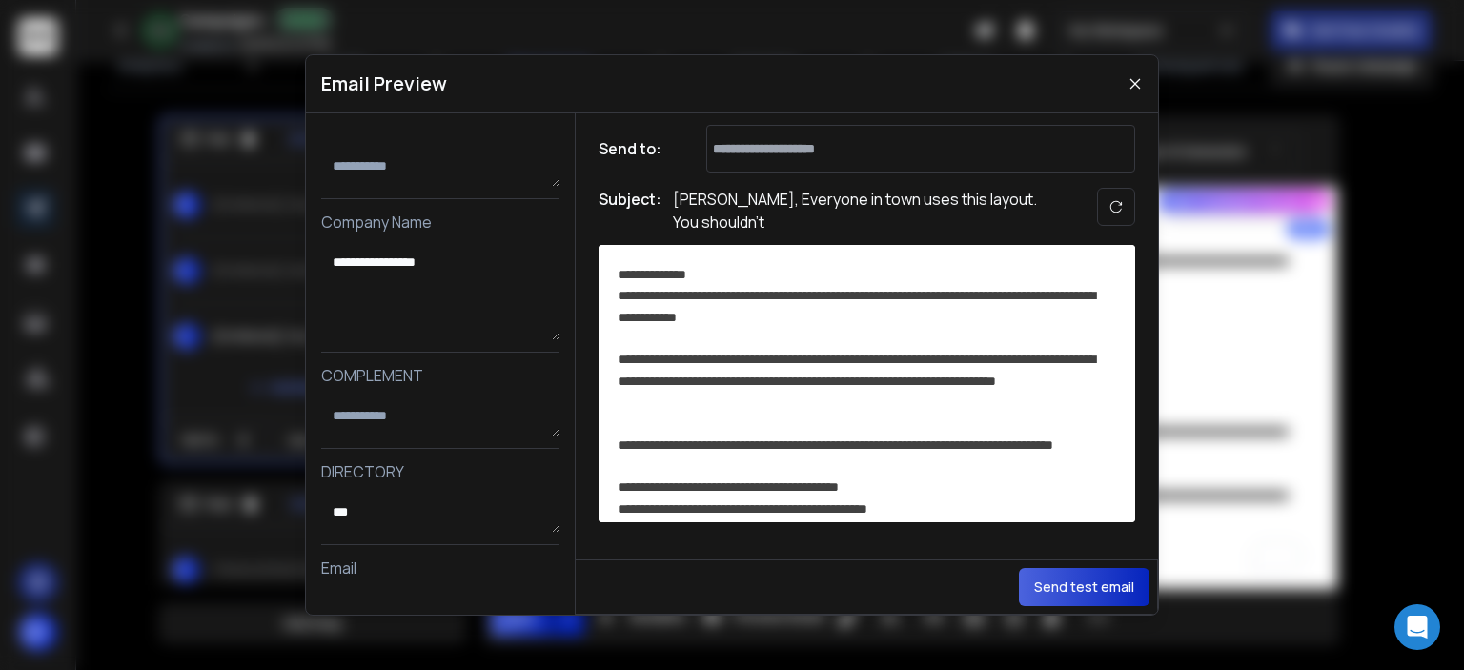
drag, startPoint x: 546, startPoint y: 274, endPoint x: 562, endPoint y: 351, distance: 78.0
click at [562, 351] on div "**********" at bounding box center [440, 363] width 269 height 463
click at [463, 258] on textarea "**********" at bounding box center [440, 292] width 238 height 95
click at [1124, 197] on button at bounding box center [1116, 207] width 38 height 38
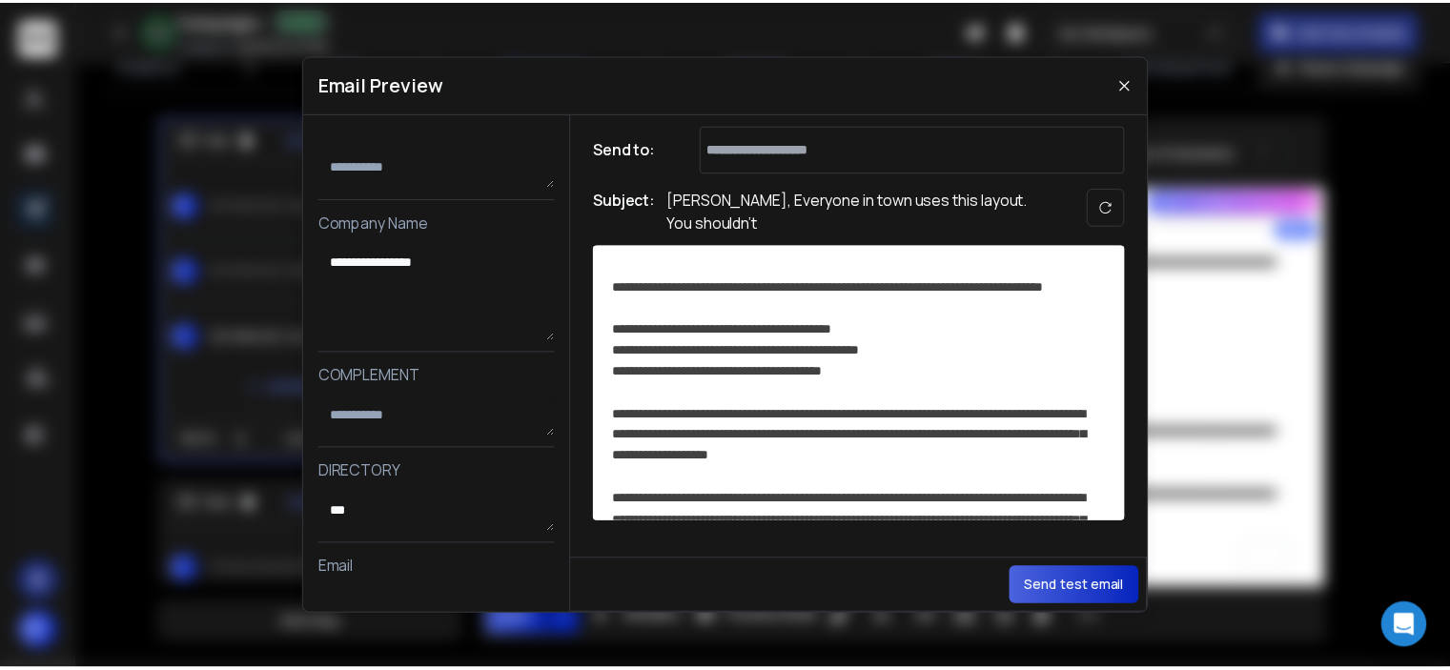
scroll to position [272, 0]
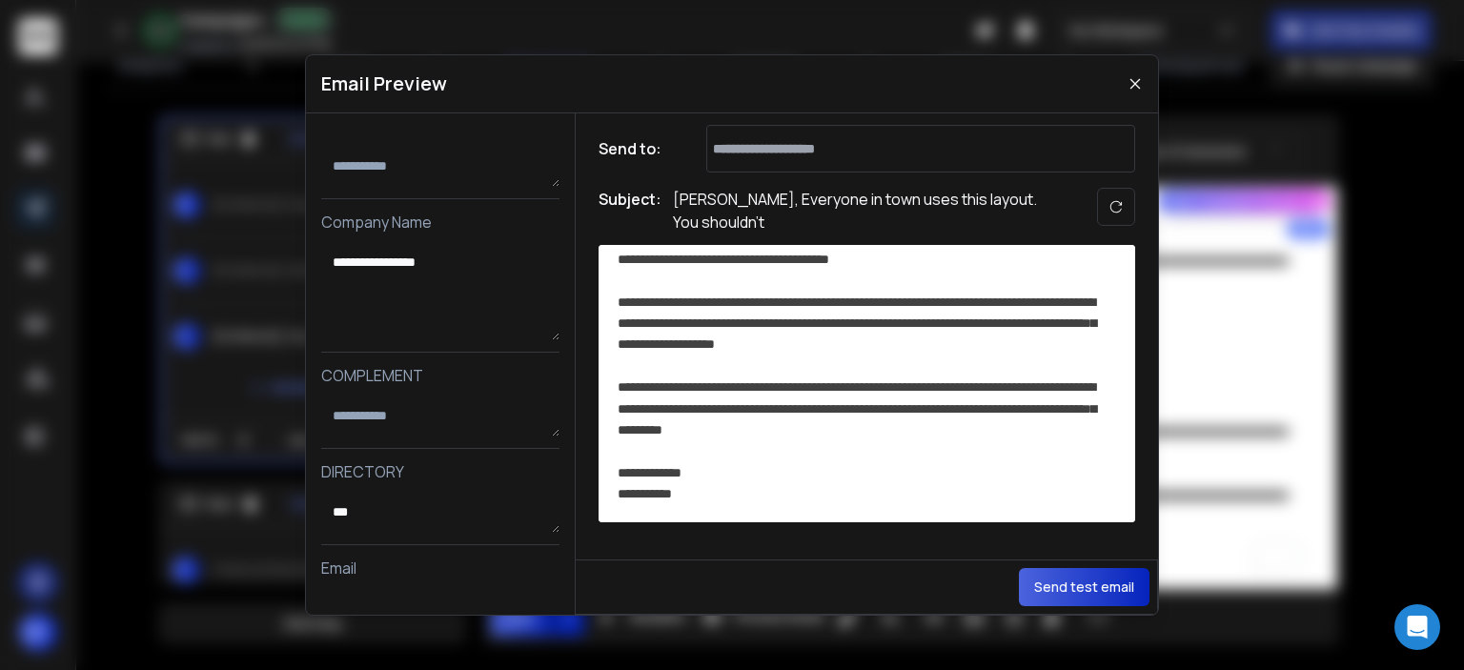
click at [1129, 87] on icon at bounding box center [1135, 83] width 15 height 15
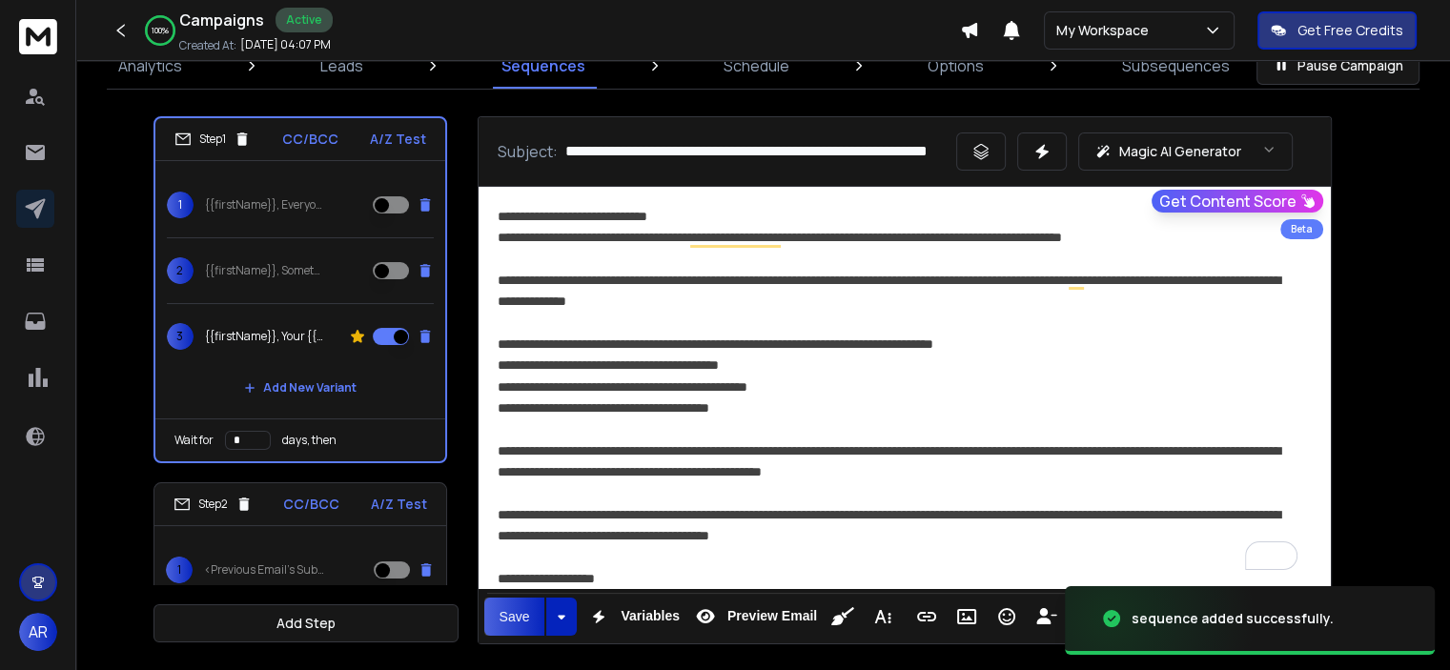
scroll to position [0, 0]
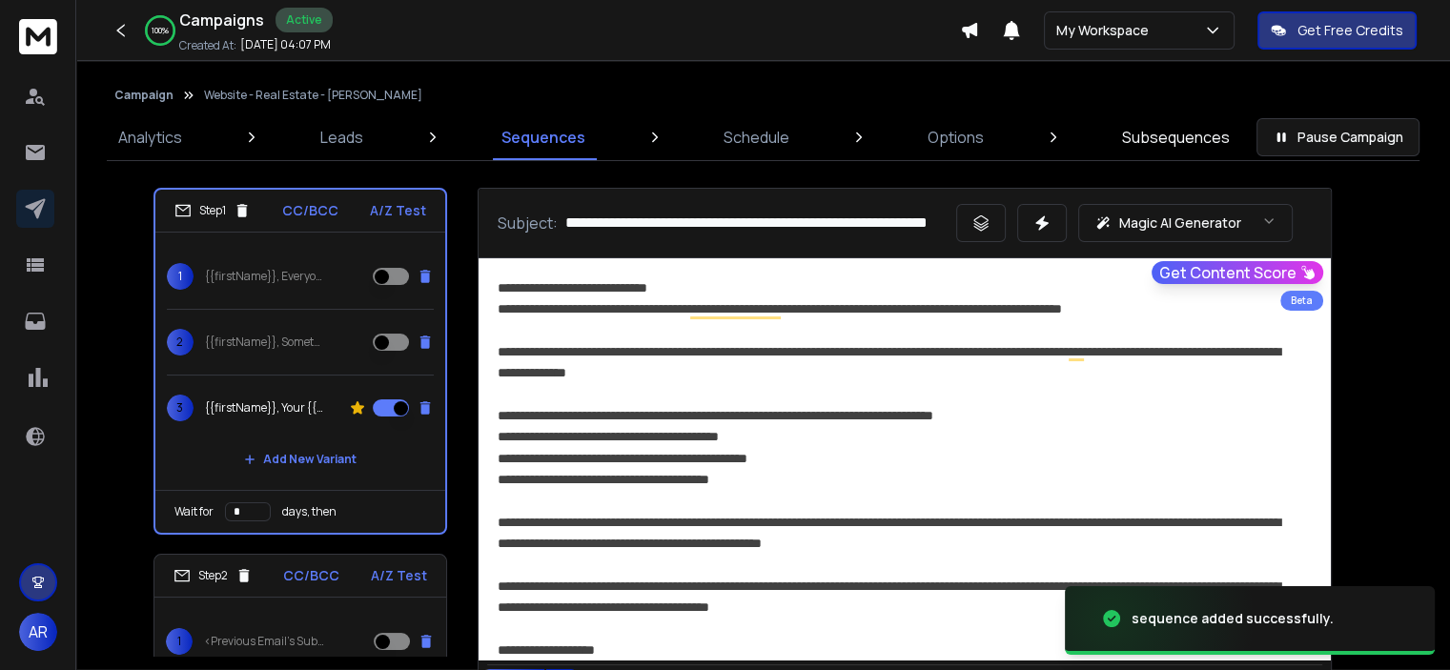
click at [1220, 141] on p "Subsequences" at bounding box center [1176, 137] width 108 height 23
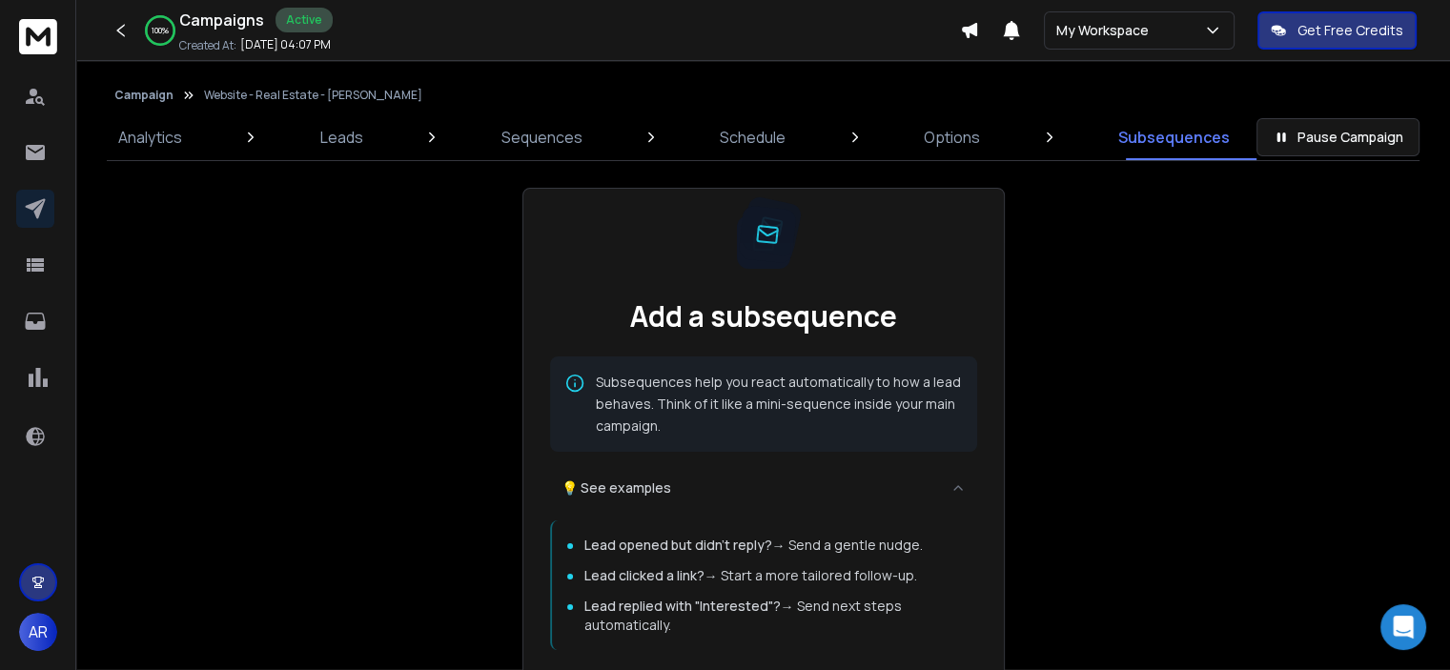
click at [1000, 141] on div "Analytics Leads Sequences Schedule Options Subsequences" at bounding box center [674, 137] width 1134 height 46
click at [966, 144] on p "Options" at bounding box center [952, 137] width 56 height 23
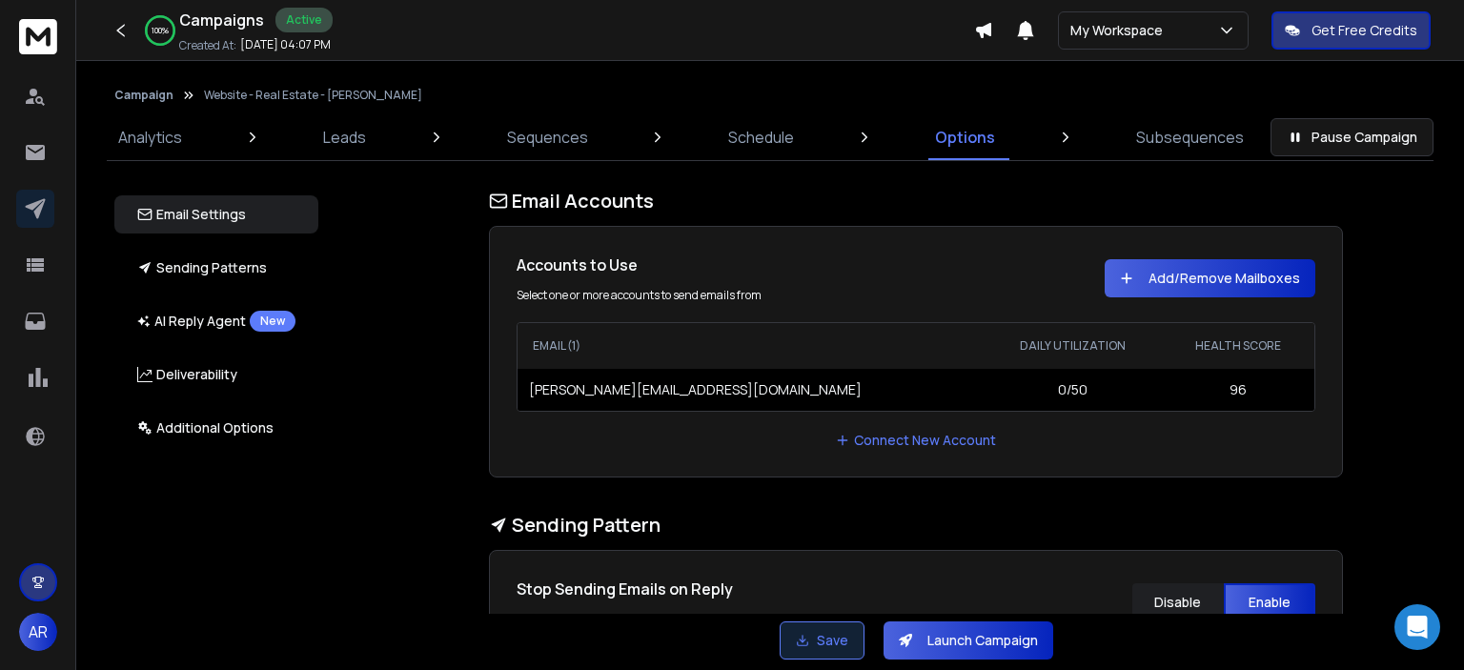
click at [833, 628] on button "Save" at bounding box center [822, 640] width 85 height 38
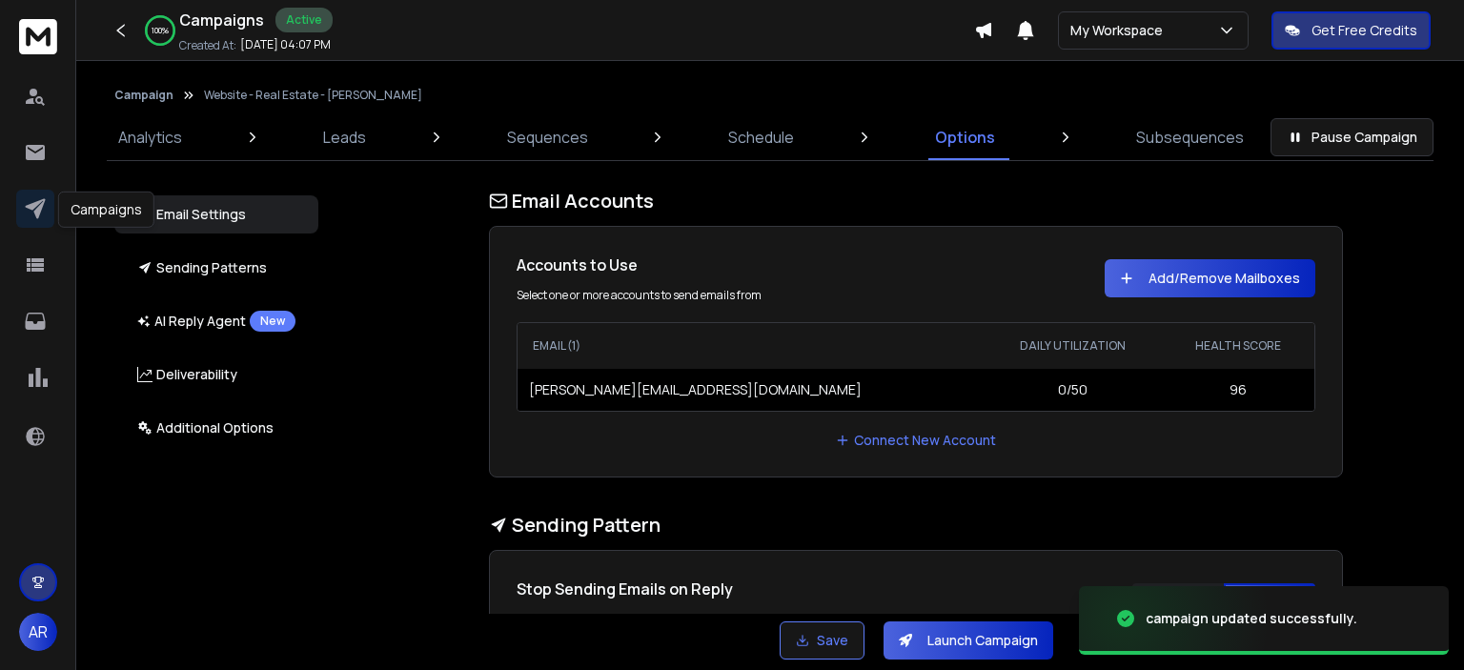
click at [46, 201] on link at bounding box center [35, 209] width 38 height 38
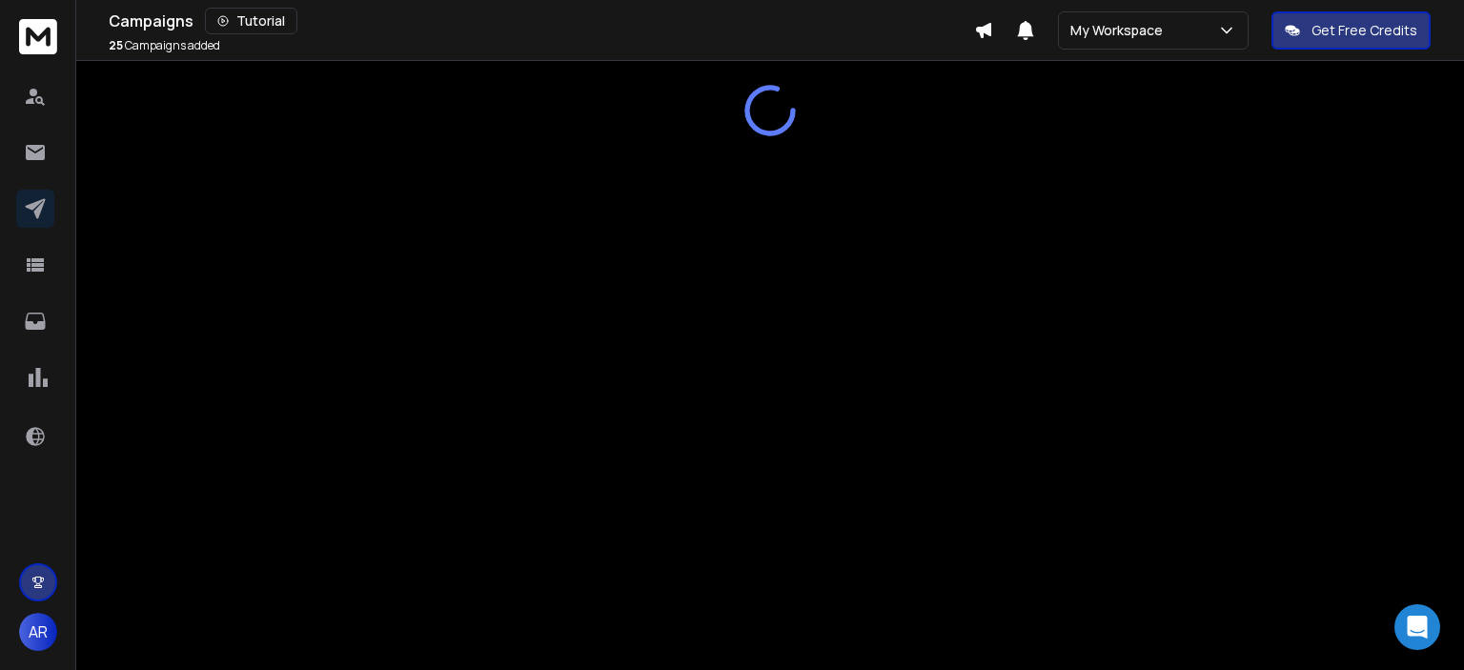
click at [736, 668] on div "ReferralStack Unlock AI-powered affiliate growth Lifetime Deals available! Clai…" at bounding box center [732, 335] width 1464 height 670
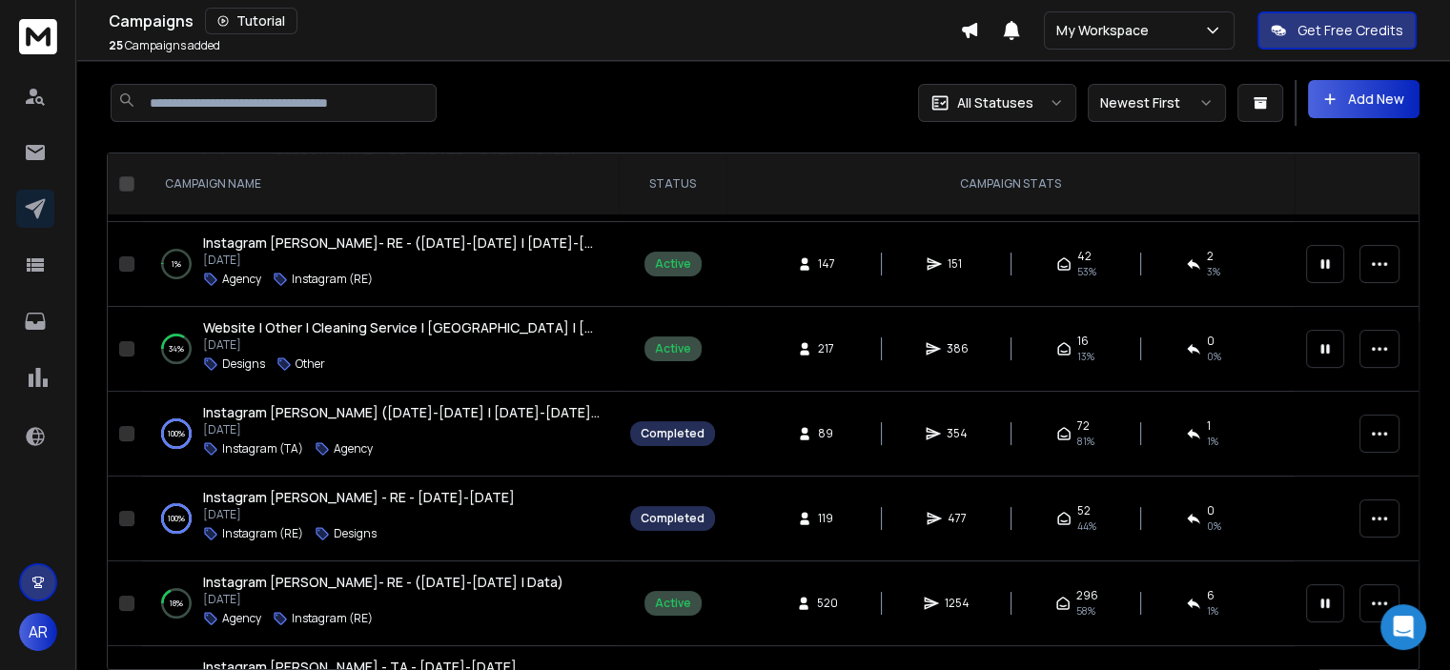
scroll to position [477, 0]
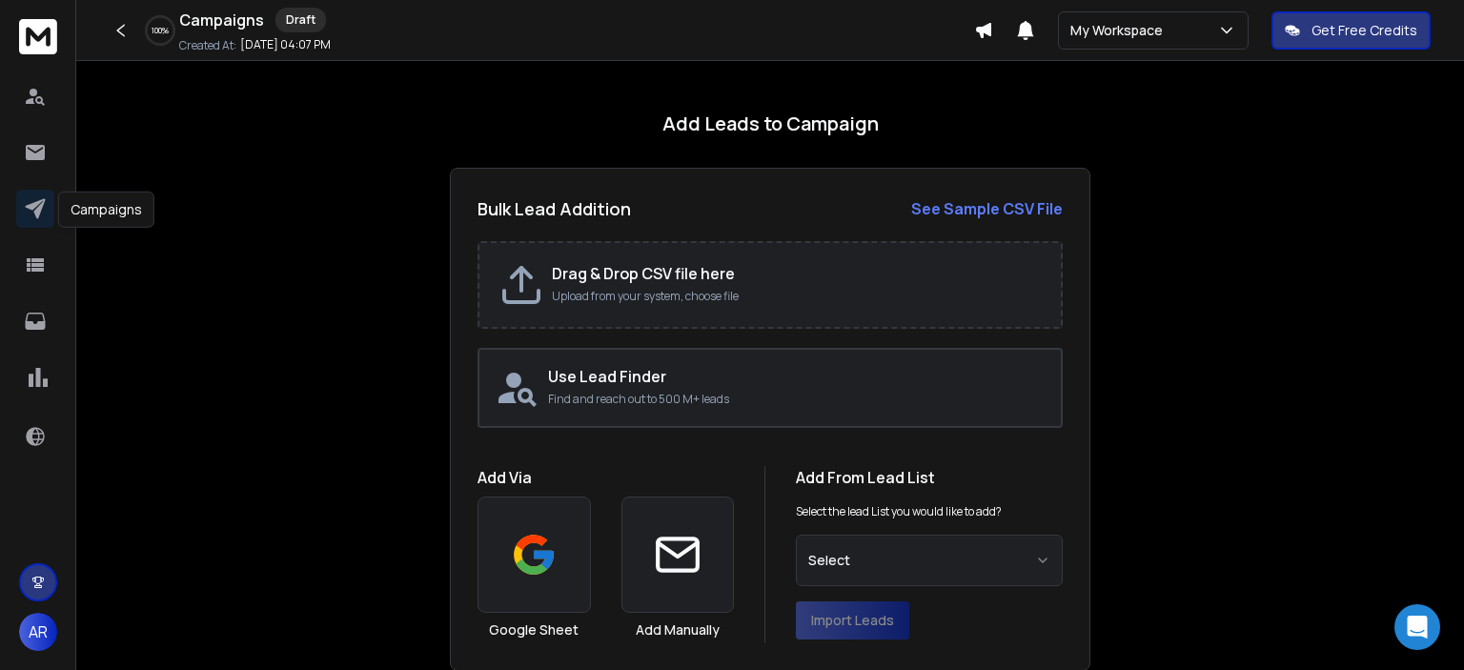
click at [39, 203] on icon at bounding box center [35, 209] width 20 height 20
click at [118, 20] on button at bounding box center [121, 30] width 25 height 38
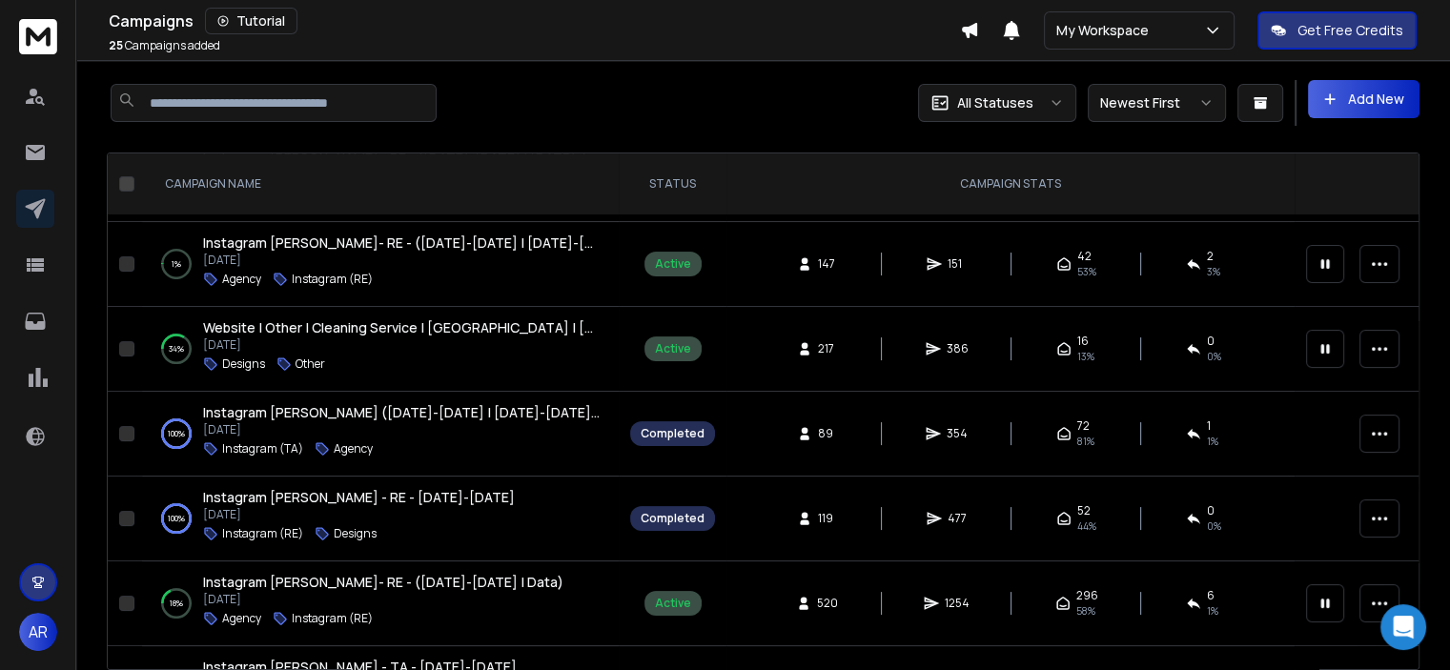
scroll to position [477, 0]
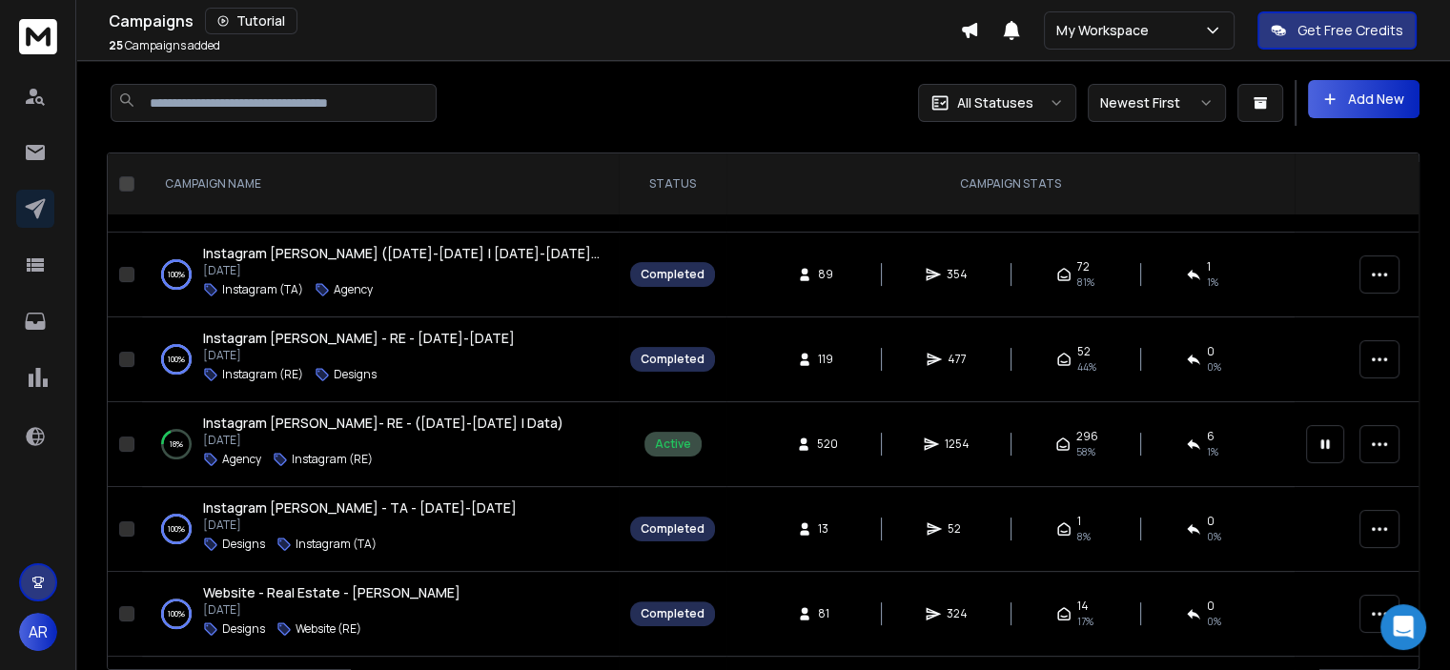
click at [335, 604] on p "[DATE]" at bounding box center [331, 609] width 257 height 15
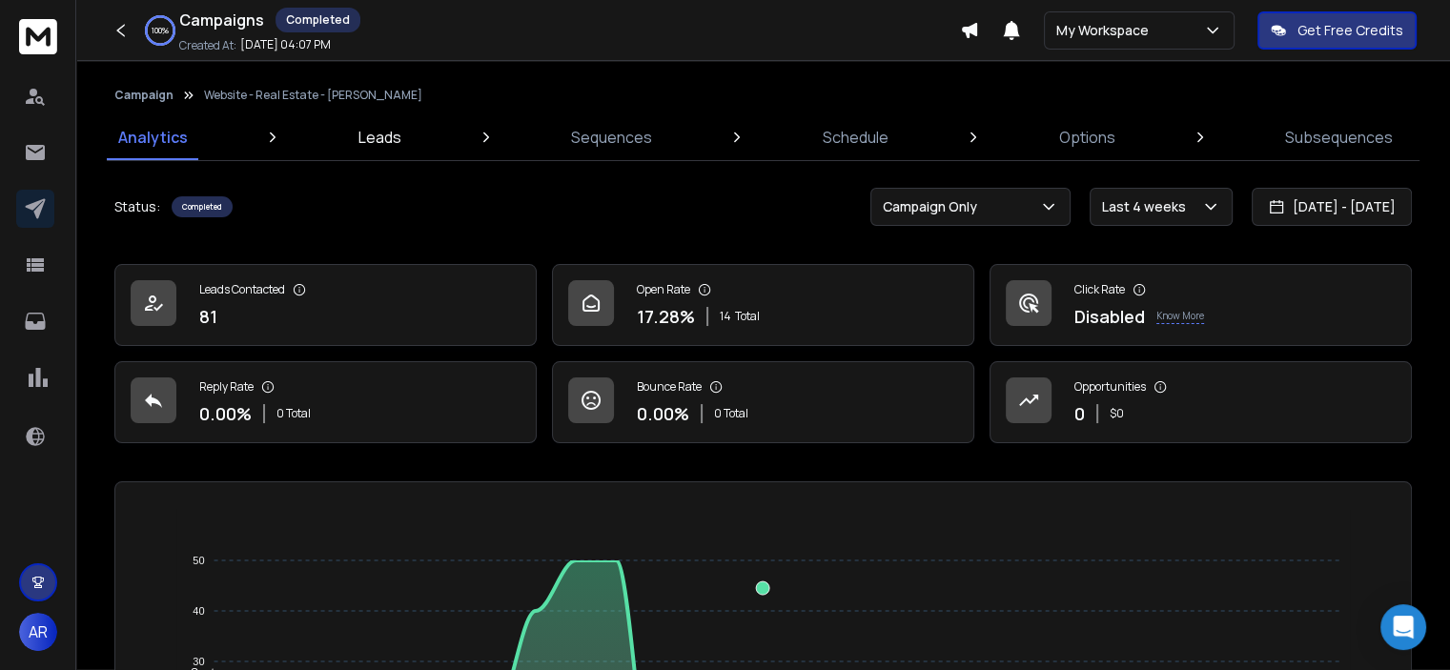
click at [389, 133] on p "Leads" at bounding box center [379, 137] width 43 height 23
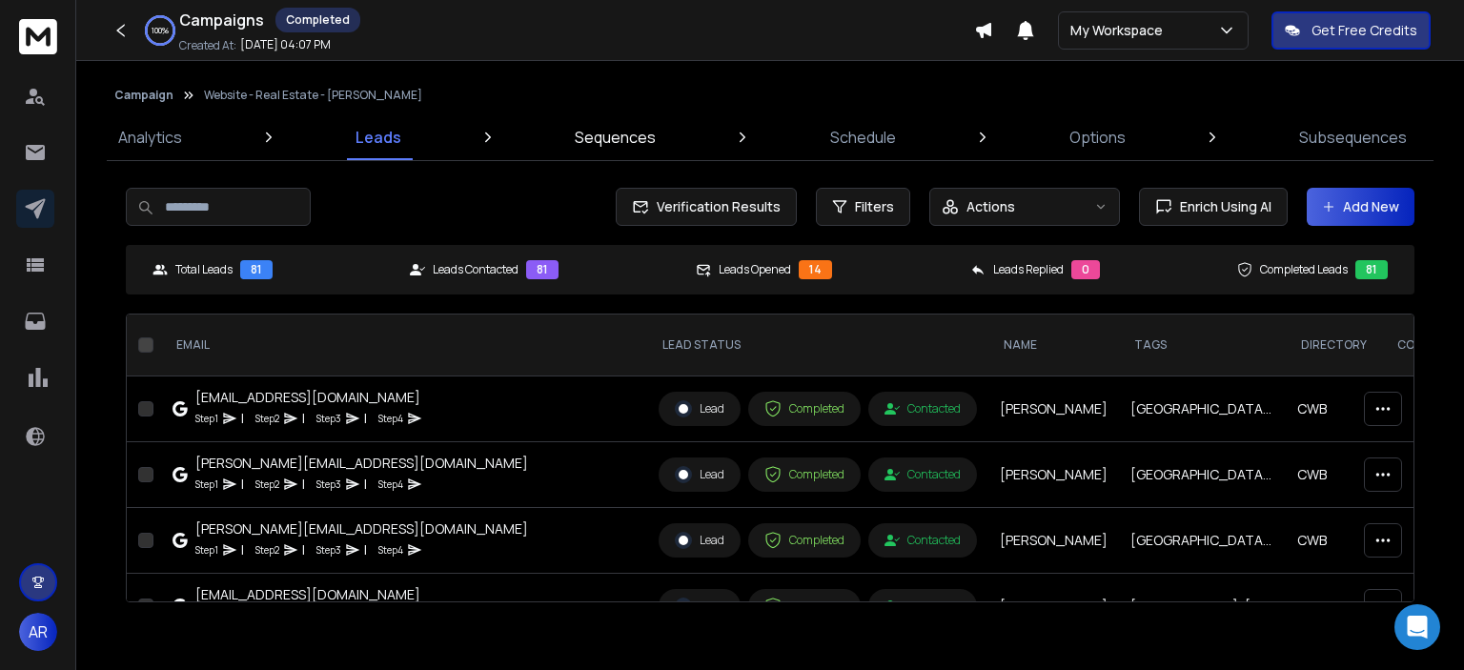
click at [597, 148] on p "Sequences" at bounding box center [615, 137] width 81 height 23
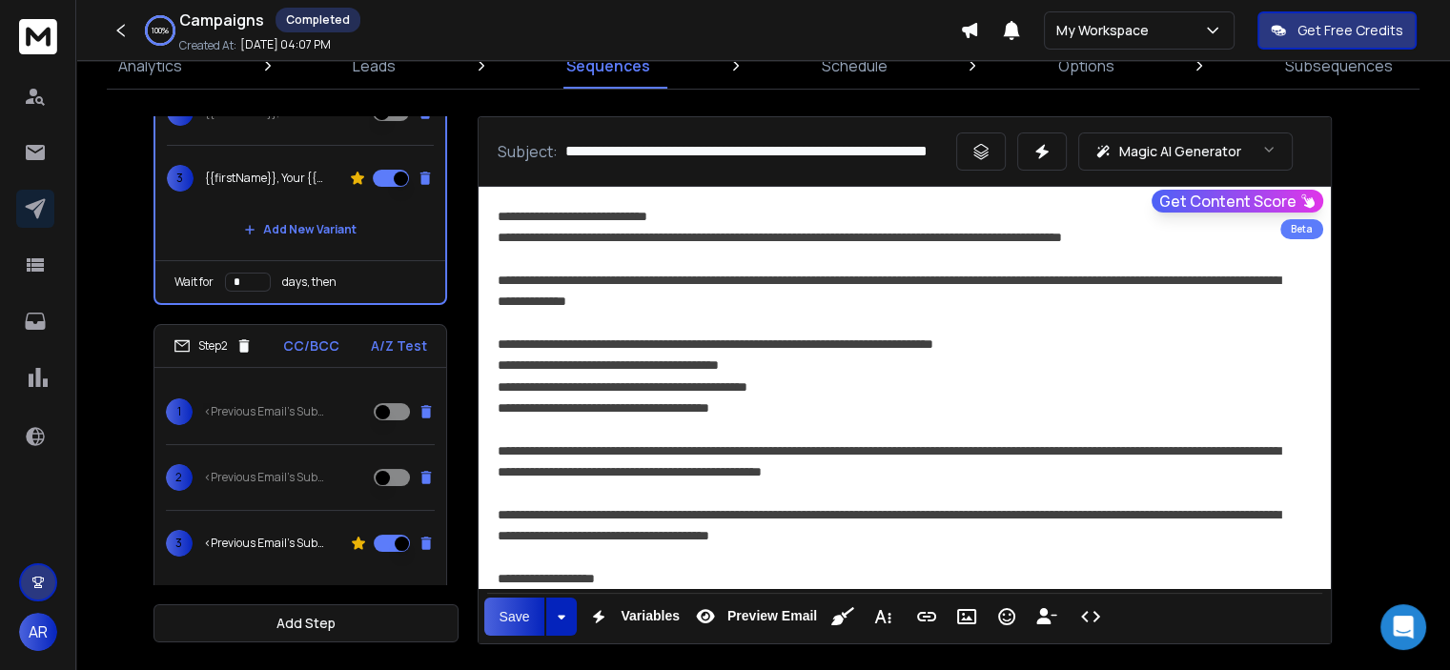
scroll to position [20, 0]
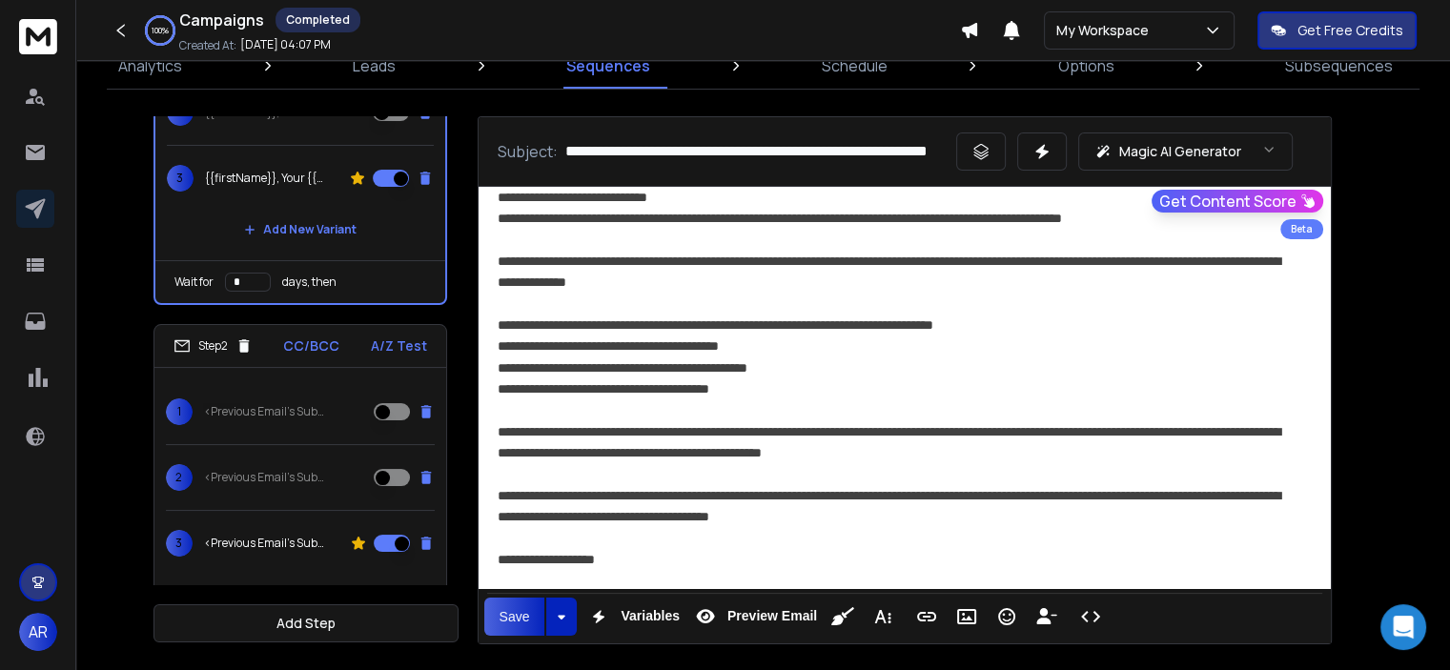
click at [239, 536] on p "<Previous Email's Subject>" at bounding box center [265, 543] width 122 height 15
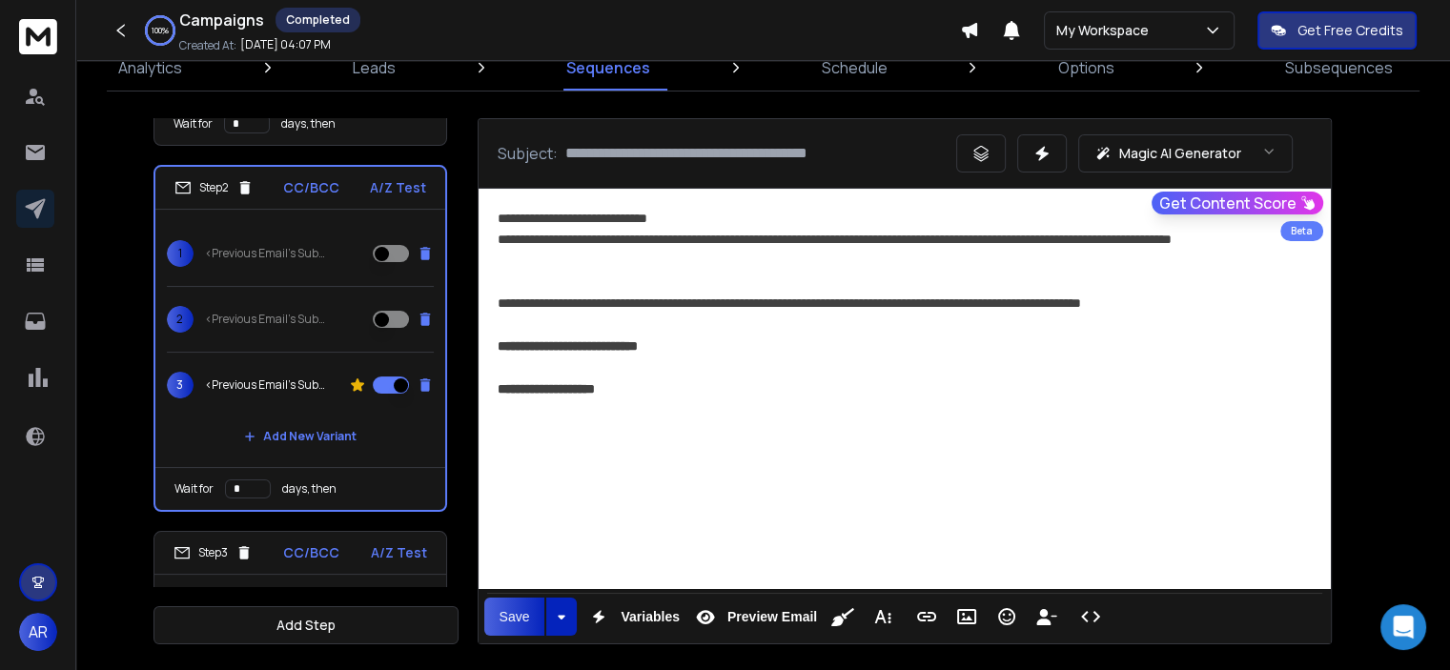
scroll to position [635, 0]
